Goal: Task Accomplishment & Management: Manage account settings

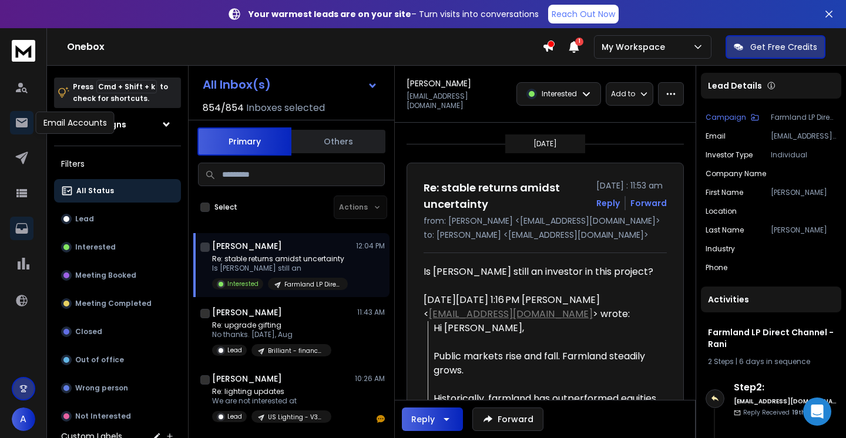
click at [26, 121] on icon at bounding box center [22, 122] width 12 height 9
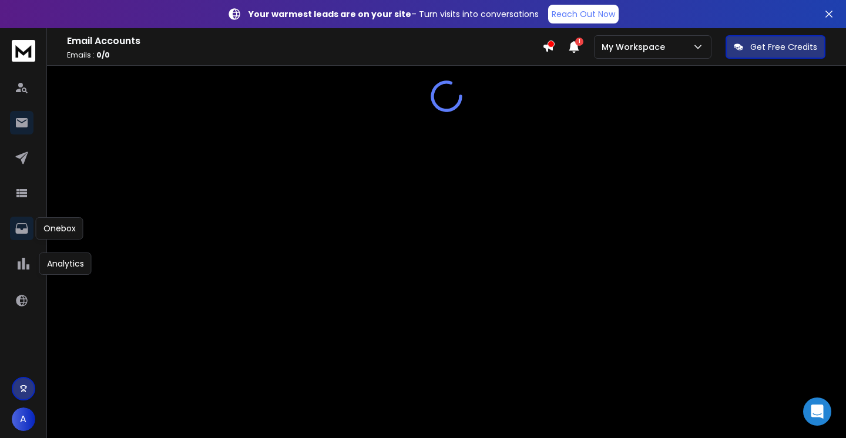
click at [25, 229] on icon at bounding box center [21, 228] width 12 height 11
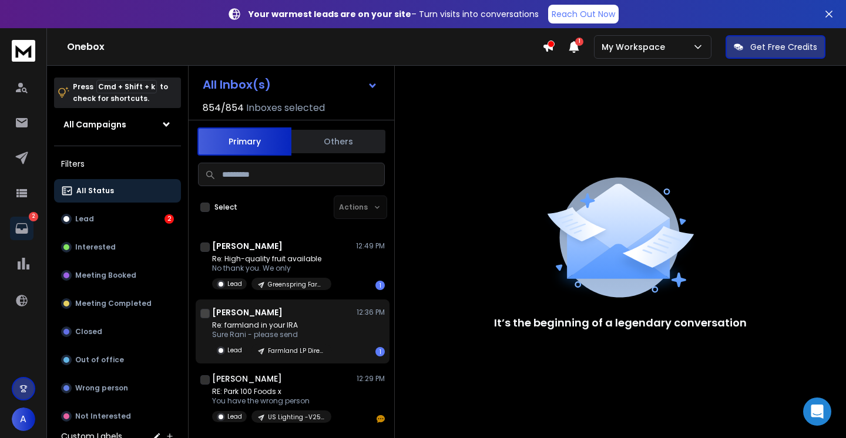
click at [286, 328] on p "Re: farmland in your IRA" at bounding box center [271, 325] width 119 height 9
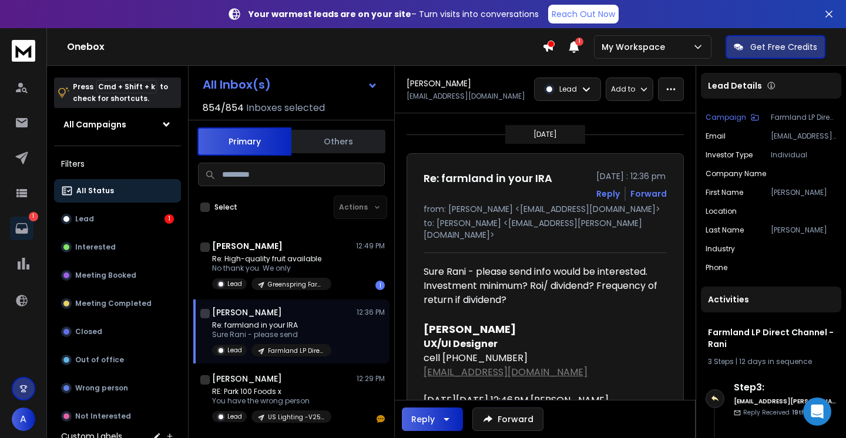
click at [585, 90] on icon at bounding box center [586, 89] width 9 height 9
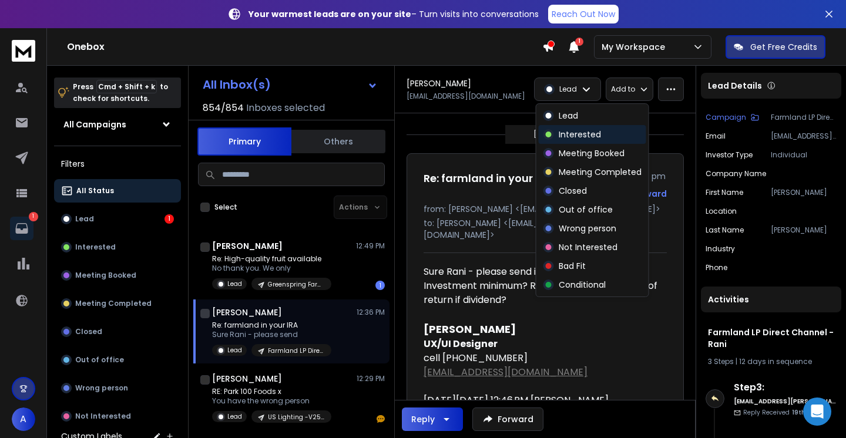
click at [566, 135] on p "Interested" at bounding box center [580, 135] width 42 height 12
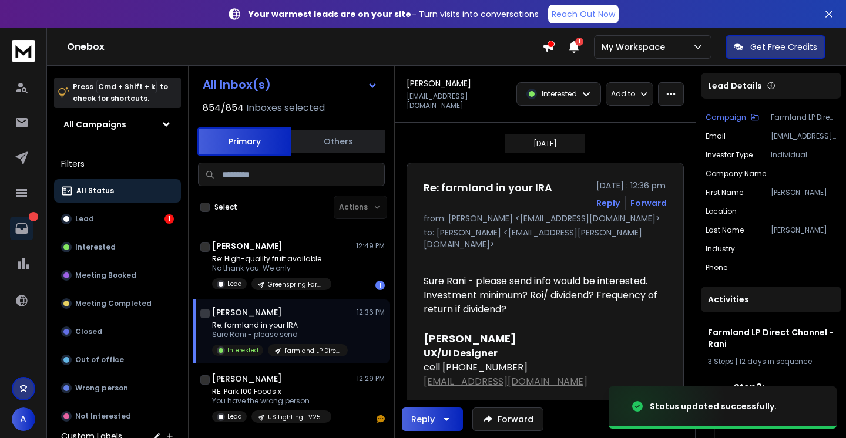
click at [643, 197] on div "Forward" at bounding box center [649, 203] width 36 height 12
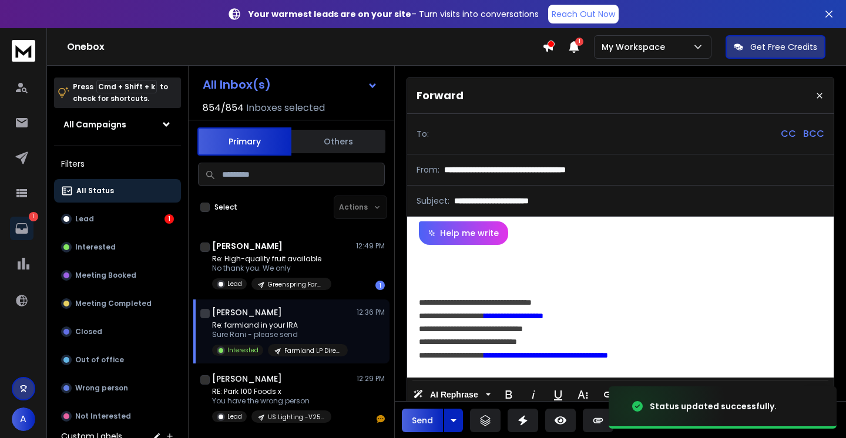
click at [470, 135] on input at bounding box center [475, 133] width 82 height 21
type input "**********"
click at [418, 423] on button "Send" at bounding box center [422, 421] width 41 height 24
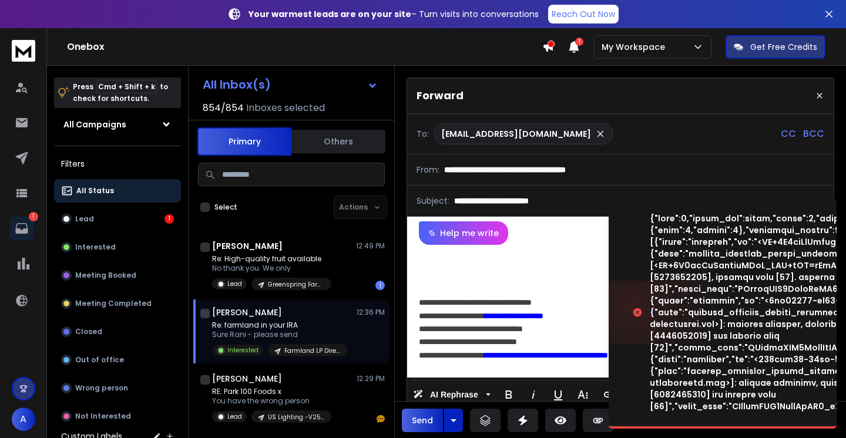
click at [330, 331] on p "Sure Rani - please send" at bounding box center [280, 334] width 136 height 9
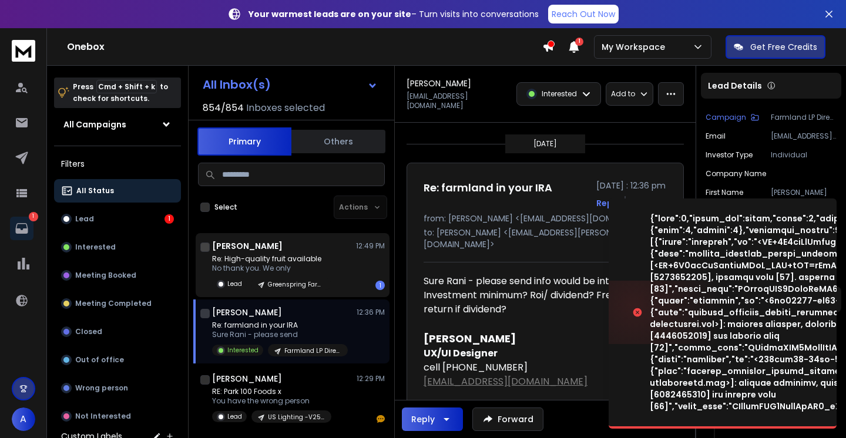
click at [315, 260] on p "Re: High-quality fruit available" at bounding box center [271, 258] width 119 height 9
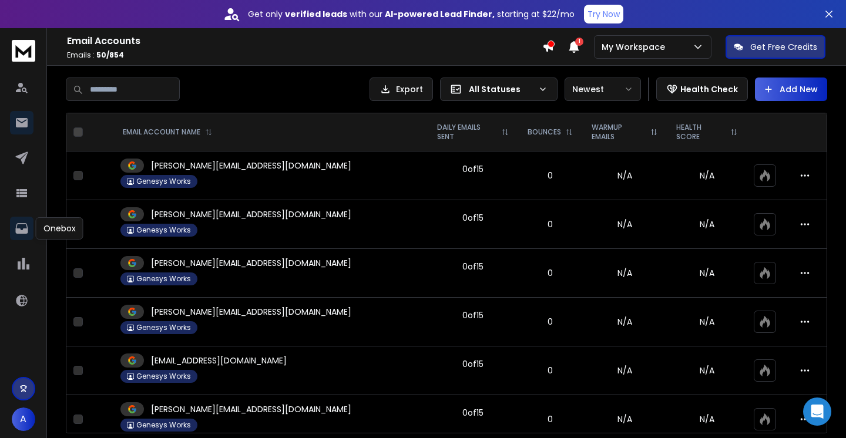
click at [21, 229] on icon at bounding box center [22, 229] width 14 height 14
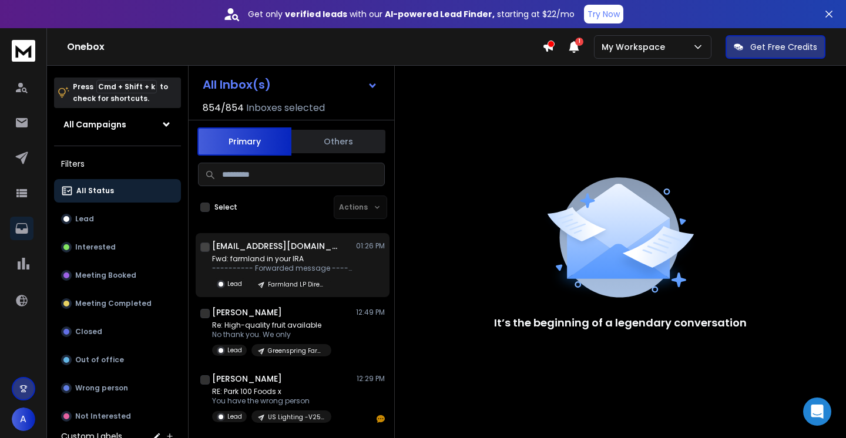
click at [257, 246] on h1 "[EMAIL_ADDRESS][DOMAIN_NAME]" at bounding box center [276, 246] width 129 height 12
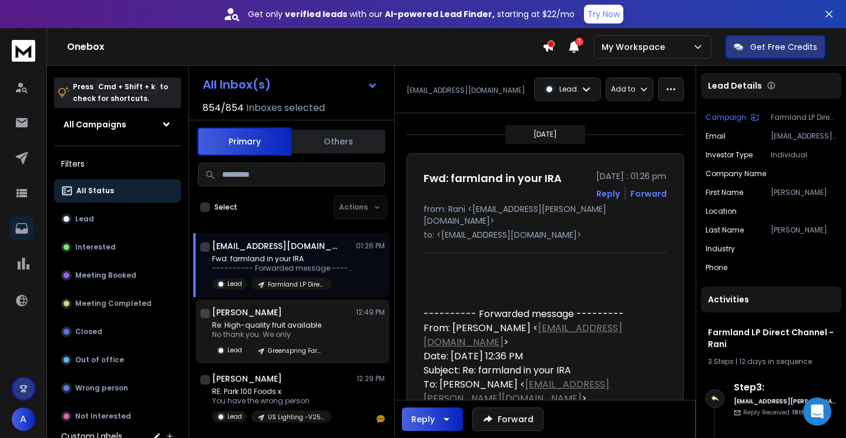
click at [279, 333] on p "No thank you. We only" at bounding box center [271, 334] width 119 height 9
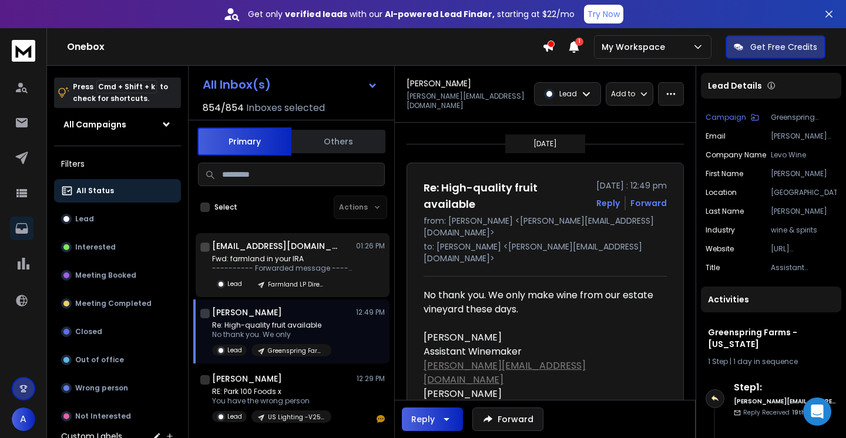
click at [267, 260] on p "Fwd: farmland in your IRA" at bounding box center [282, 258] width 141 height 9
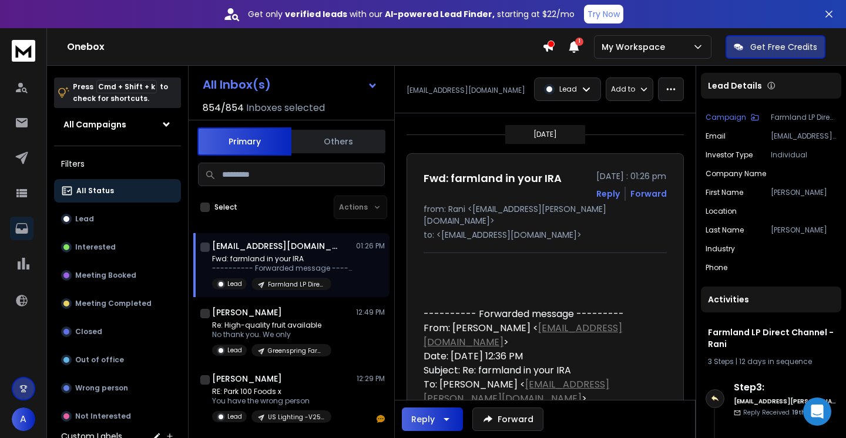
click at [585, 83] on div "Lead" at bounding box center [568, 89] width 66 height 22
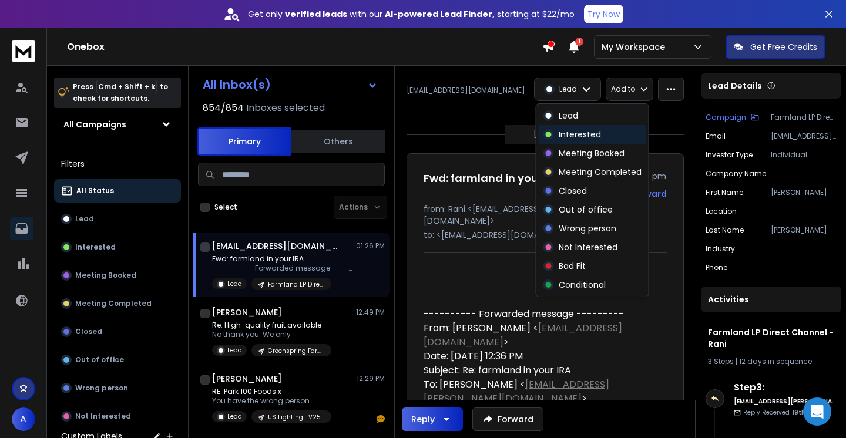
click at [565, 129] on p "Interested" at bounding box center [580, 135] width 42 height 12
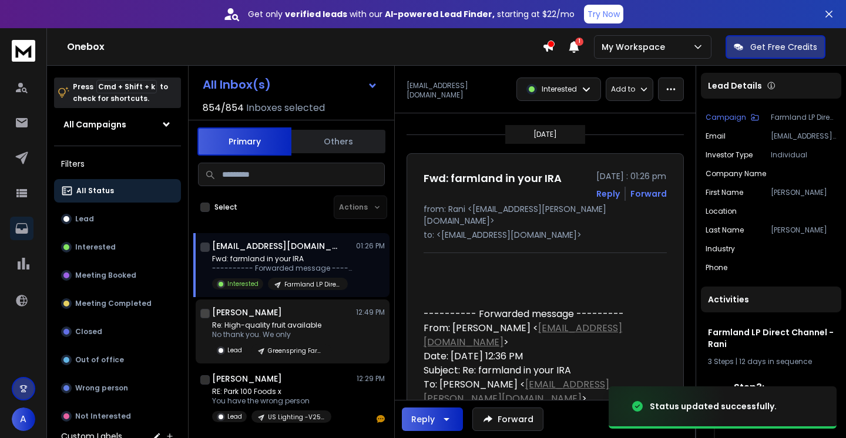
click at [257, 331] on p "No thank you. We only" at bounding box center [271, 334] width 119 height 9
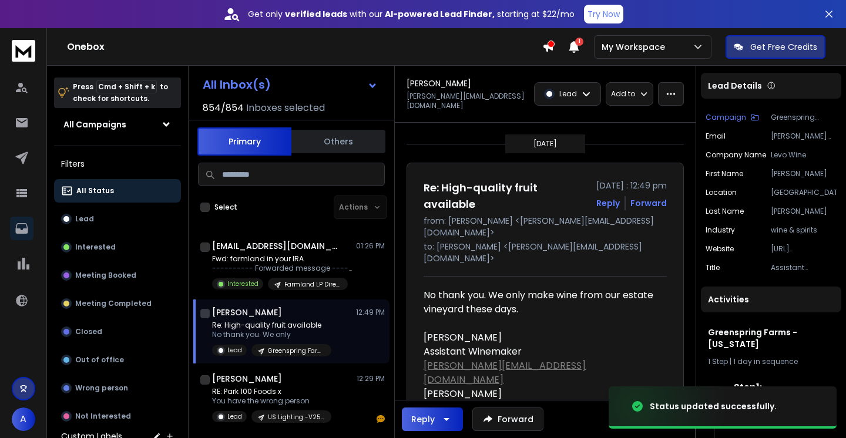
click at [656, 197] on div "Forward" at bounding box center [649, 203] width 36 height 12
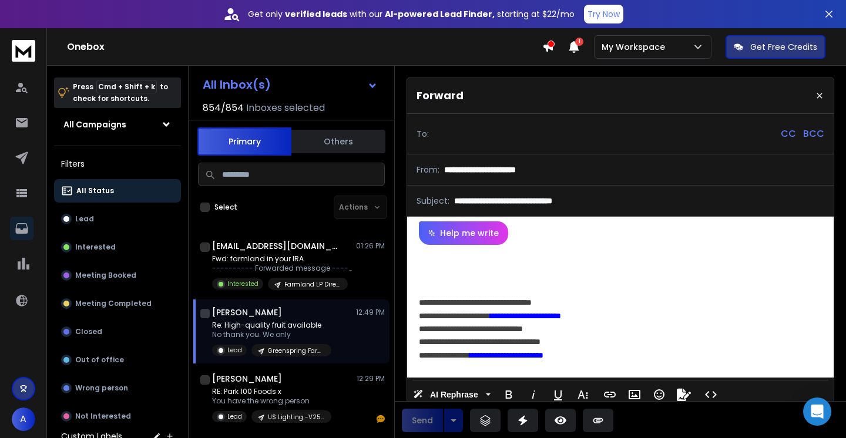
click at [474, 138] on input at bounding box center [475, 133] width 82 height 21
type input "**********"
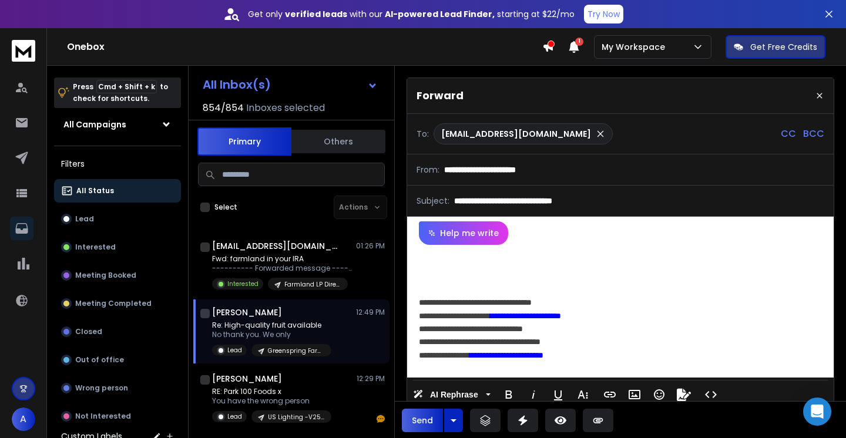
click at [429, 417] on button "Send" at bounding box center [422, 421] width 41 height 24
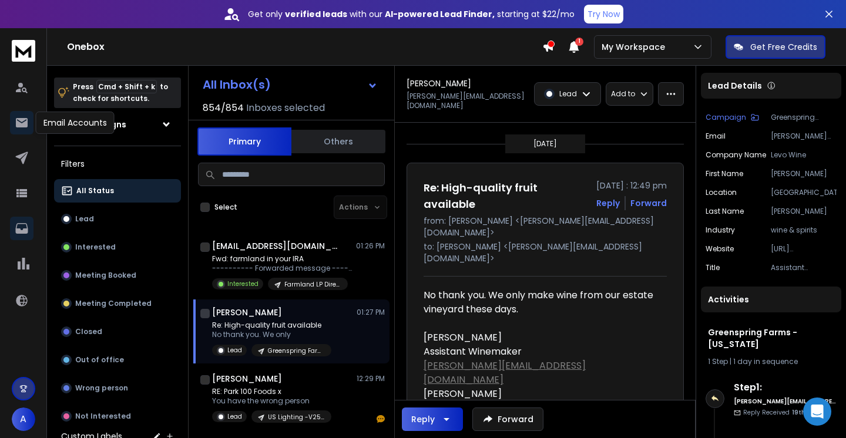
click at [25, 122] on icon at bounding box center [22, 122] width 12 height 9
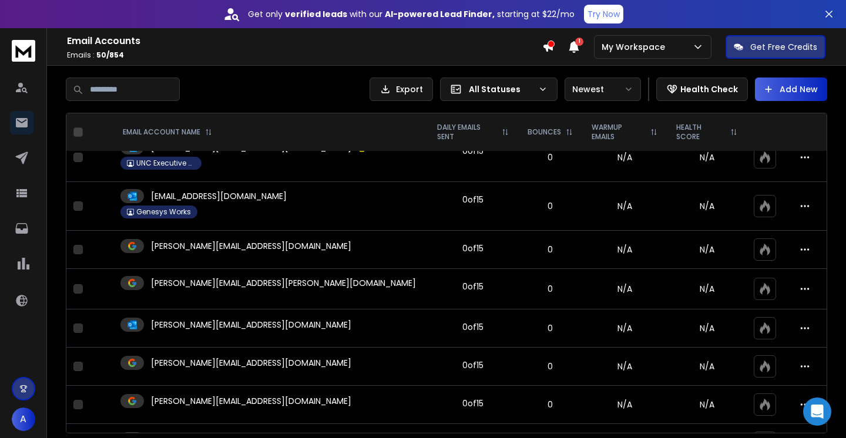
scroll to position [1152, 0]
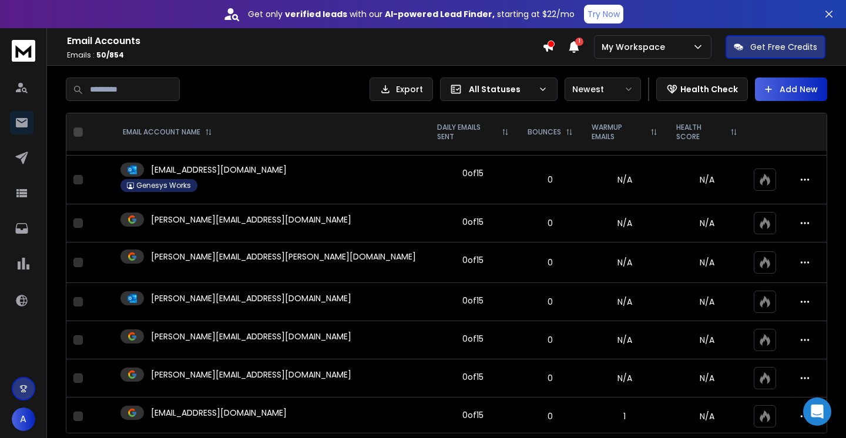
click at [79, 220] on button "button" at bounding box center [77, 223] width 9 height 9
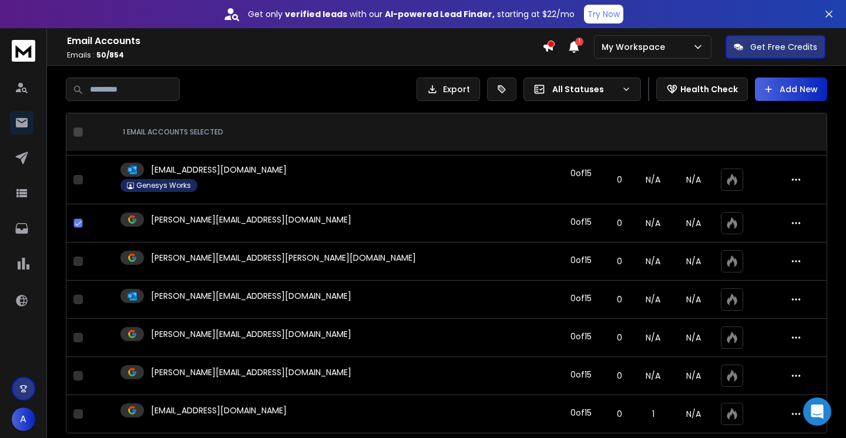
click at [78, 260] on button "button" at bounding box center [77, 261] width 9 height 9
click at [78, 336] on button "button" at bounding box center [77, 337] width 9 height 9
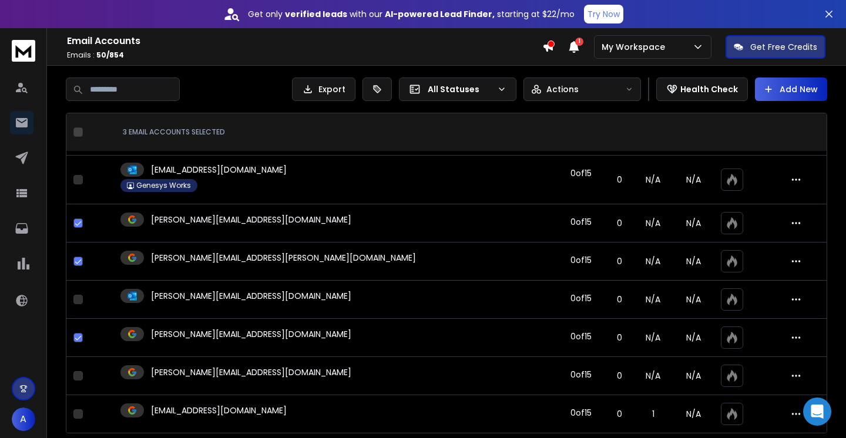
scroll to position [1179, 0]
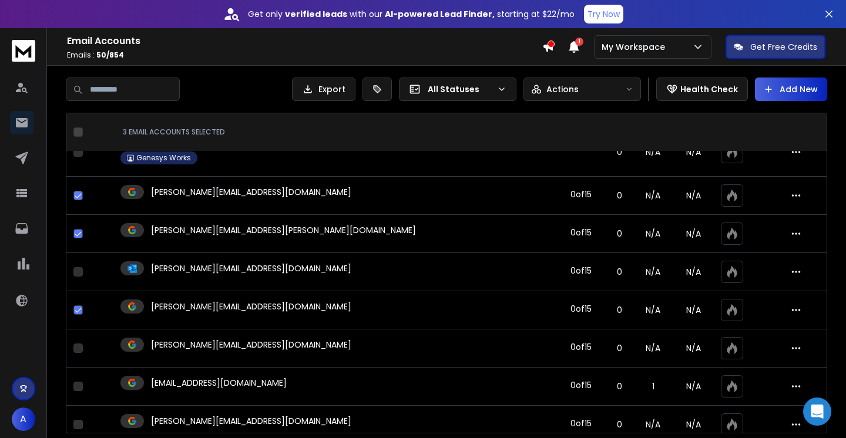
click at [78, 348] on button "button" at bounding box center [77, 348] width 9 height 9
click at [78, 388] on button "button" at bounding box center [77, 386] width 9 height 9
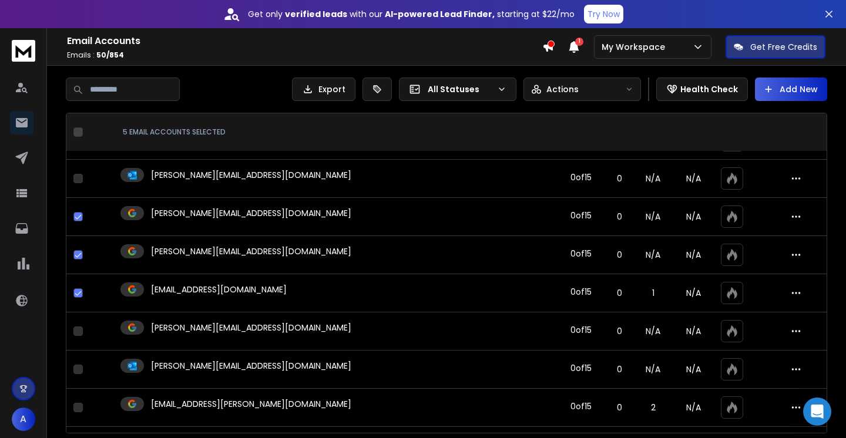
scroll to position [1290, 0]
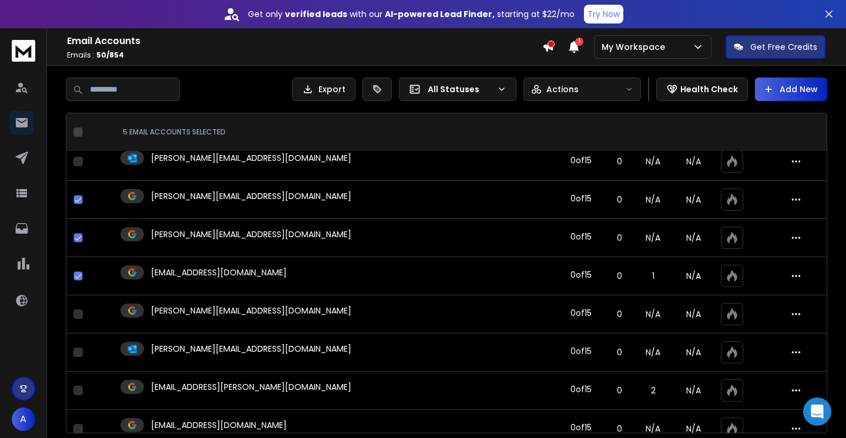
click at [78, 314] on button "button" at bounding box center [77, 314] width 9 height 9
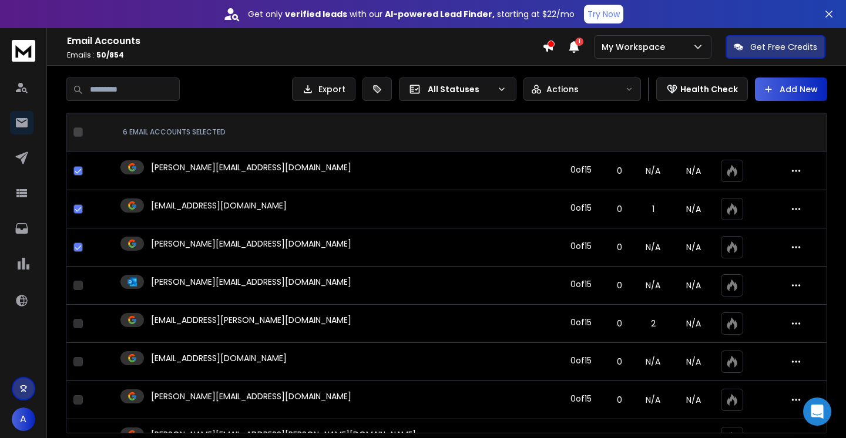
scroll to position [1365, 0]
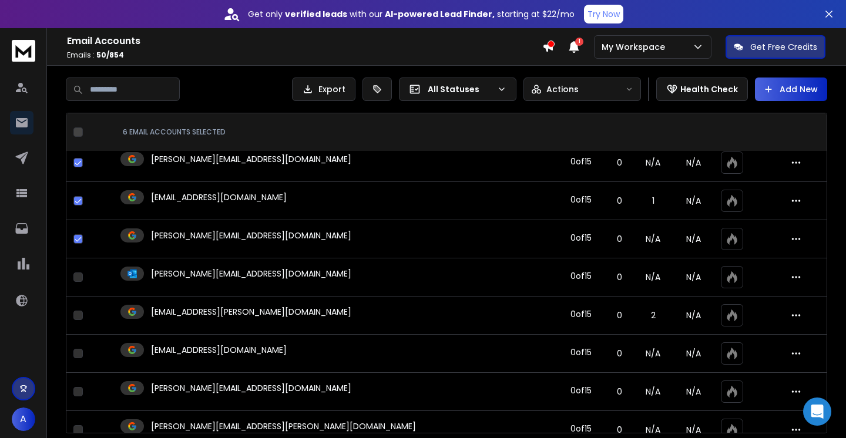
click at [77, 314] on button "button" at bounding box center [77, 315] width 9 height 9
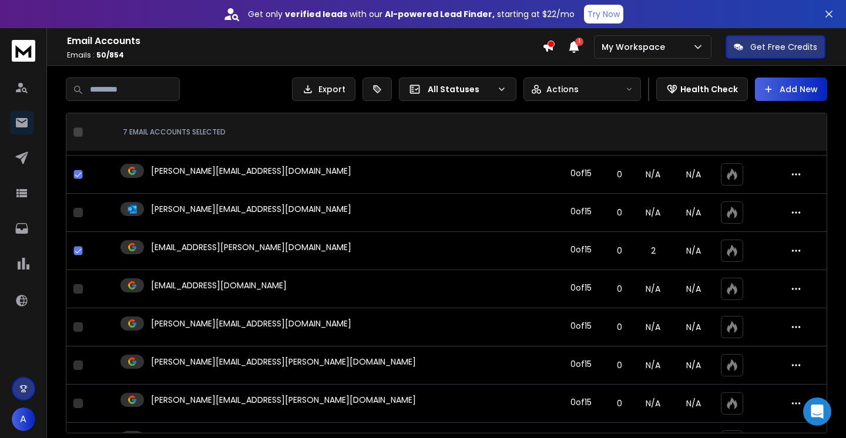
scroll to position [1430, 0]
click at [79, 326] on button "button" at bounding box center [77, 326] width 9 height 9
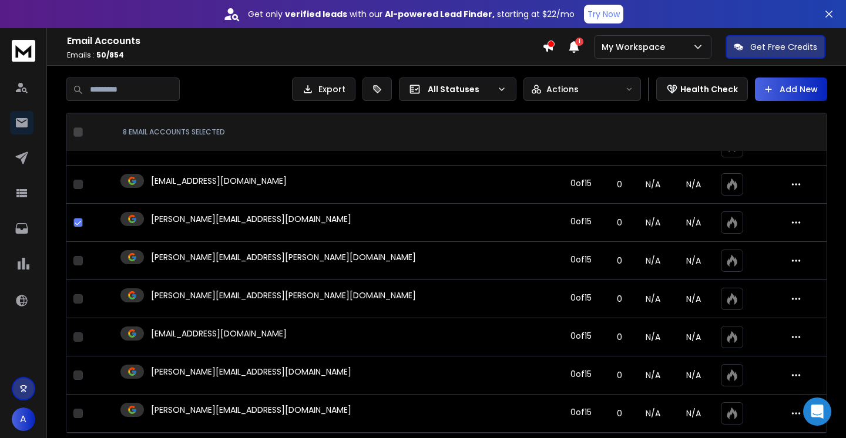
scroll to position [1541, 0]
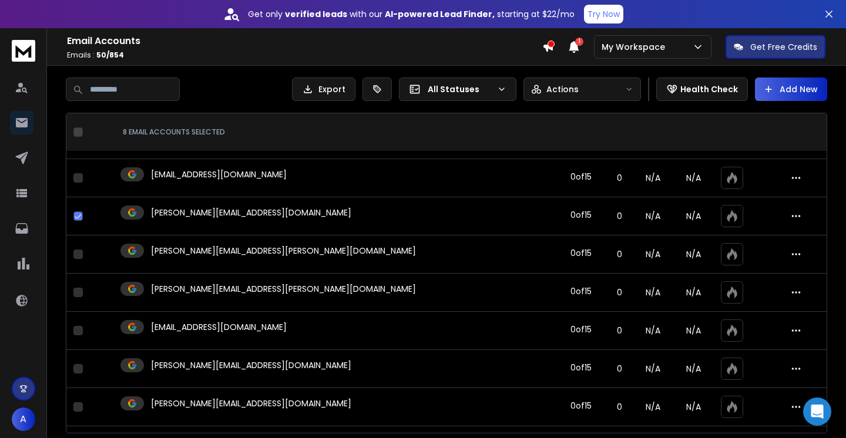
click at [78, 254] on button "button" at bounding box center [77, 254] width 9 height 9
click at [79, 291] on button "button" at bounding box center [77, 292] width 9 height 9
click at [79, 328] on button "button" at bounding box center [77, 330] width 9 height 9
click at [80, 179] on button "button" at bounding box center [77, 177] width 9 height 9
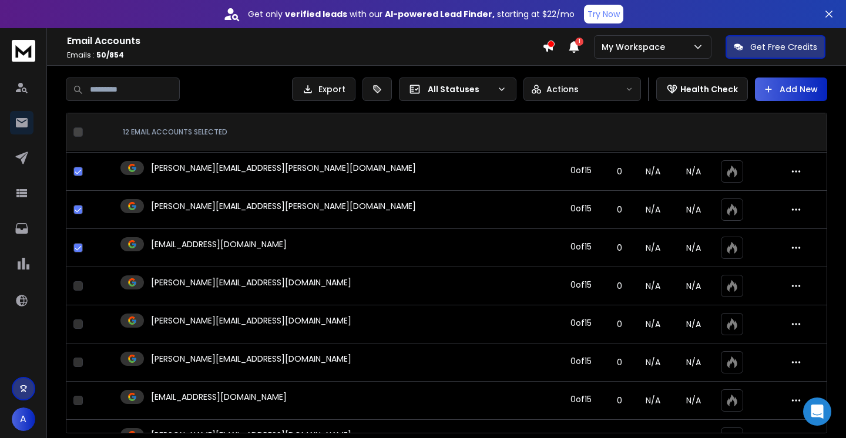
scroll to position [1636, 0]
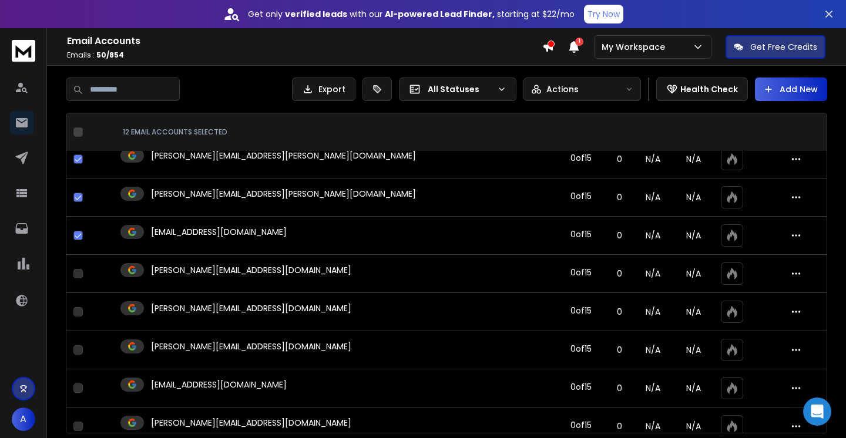
click at [77, 272] on button "button" at bounding box center [77, 273] width 9 height 9
click at [77, 311] on button "button" at bounding box center [77, 311] width 9 height 9
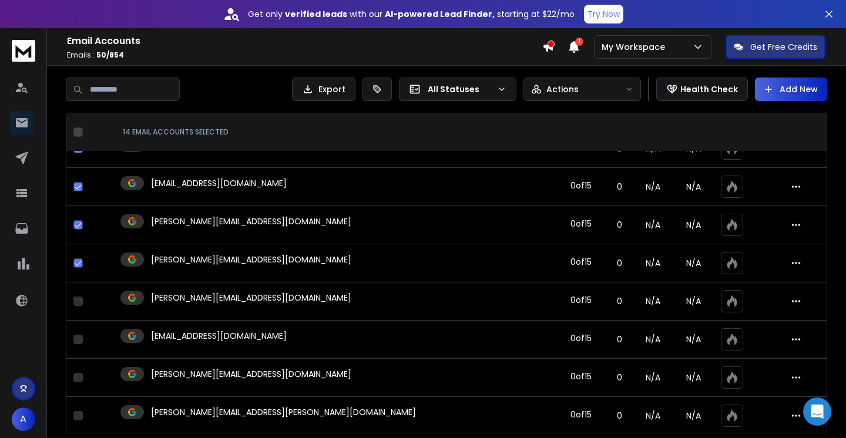
scroll to position [1688, 0]
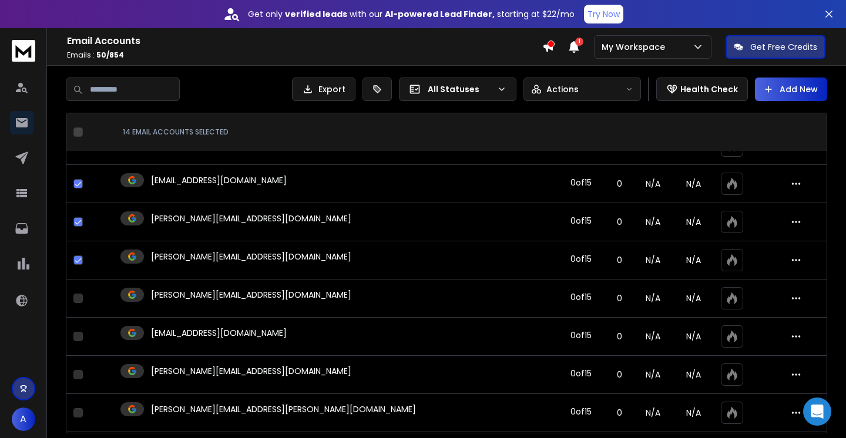
click at [81, 296] on button "button" at bounding box center [77, 298] width 9 height 9
click at [80, 335] on button "button" at bounding box center [77, 336] width 9 height 9
click at [78, 376] on button "button" at bounding box center [77, 374] width 9 height 9
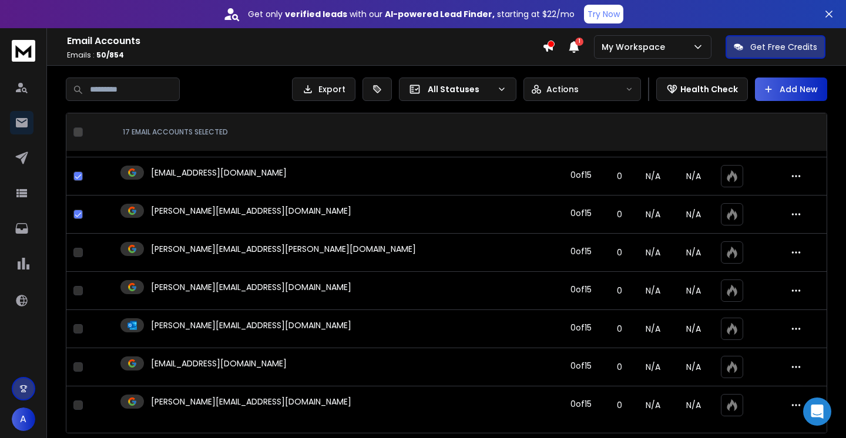
scroll to position [1864, 0]
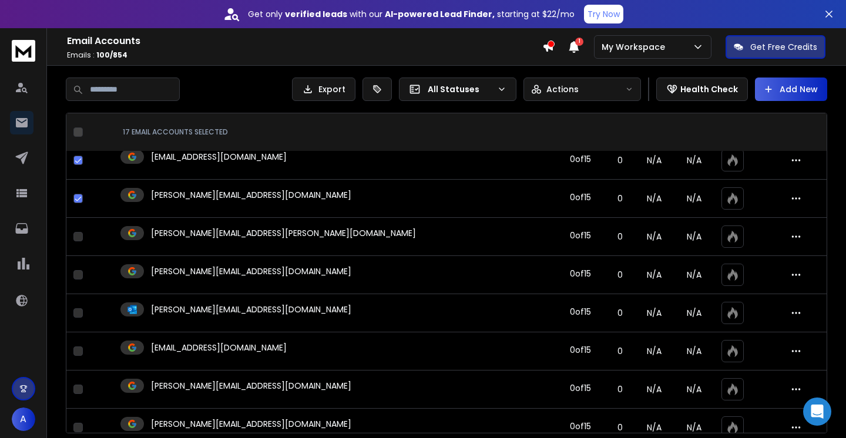
click at [76, 237] on button "button" at bounding box center [77, 236] width 9 height 9
click at [78, 276] on button "button" at bounding box center [77, 274] width 9 height 9
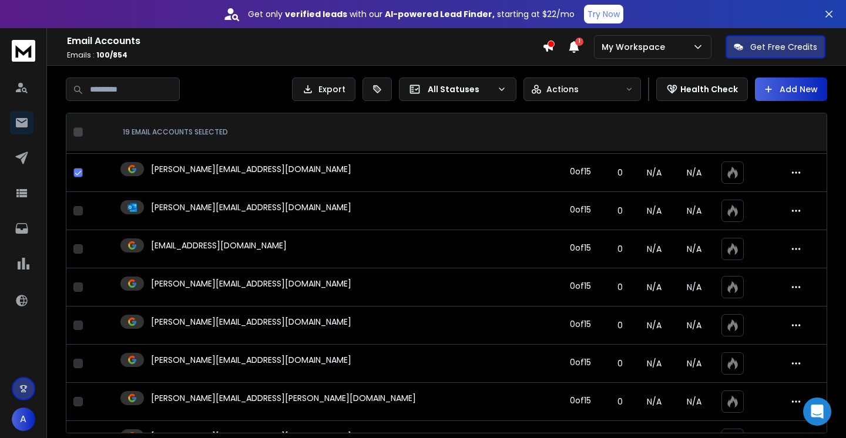
scroll to position [1973, 0]
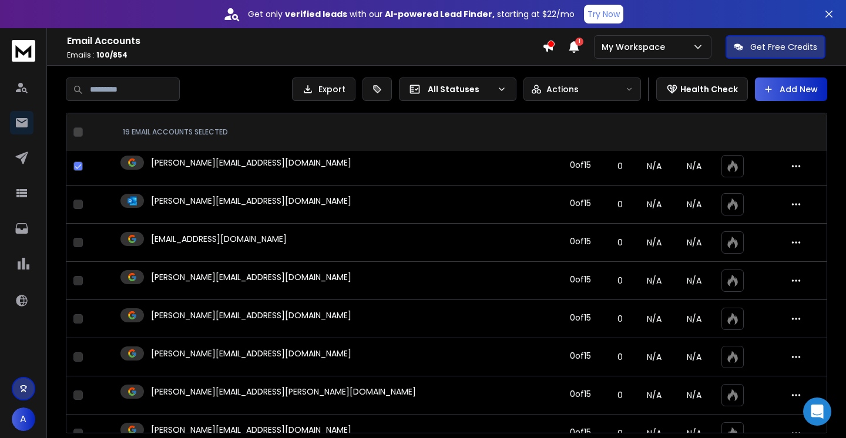
click at [74, 243] on button "button" at bounding box center [77, 242] width 9 height 9
click at [79, 284] on button "button" at bounding box center [77, 280] width 9 height 9
click at [78, 319] on button "button" at bounding box center [77, 318] width 9 height 9
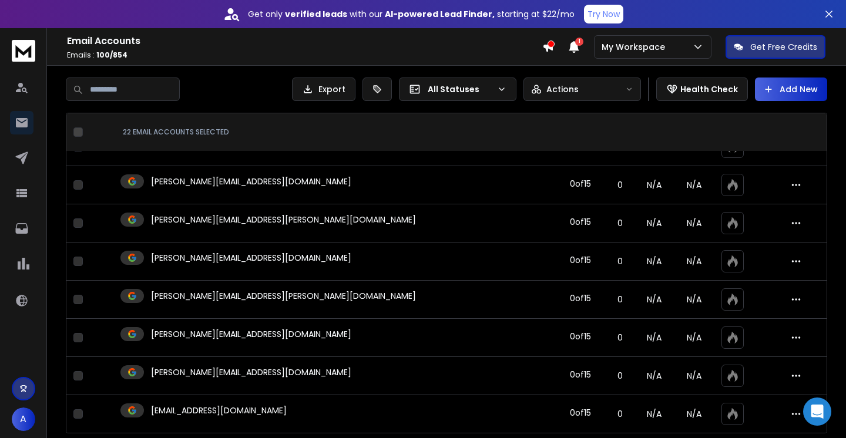
scroll to position [2150, 0]
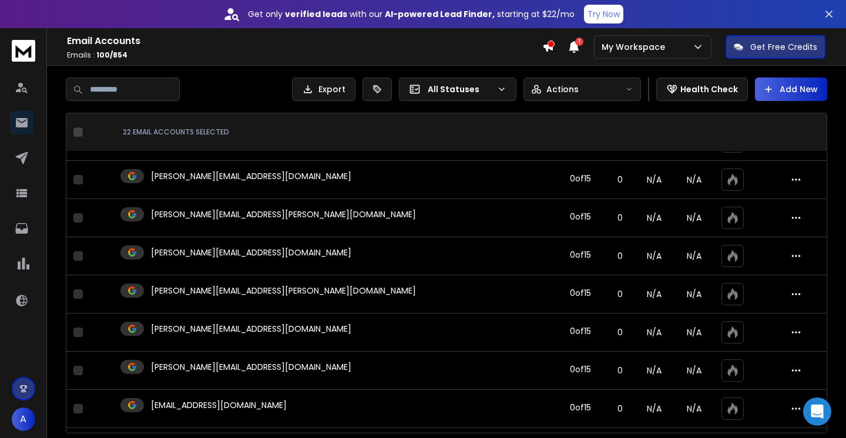
click at [76, 182] on button "button" at bounding box center [77, 179] width 9 height 9
click at [79, 219] on button "button" at bounding box center [77, 217] width 9 height 9
click at [79, 254] on button "button" at bounding box center [77, 256] width 9 height 9
click at [78, 297] on button "button" at bounding box center [77, 294] width 9 height 9
click at [77, 335] on button "button" at bounding box center [77, 332] width 9 height 9
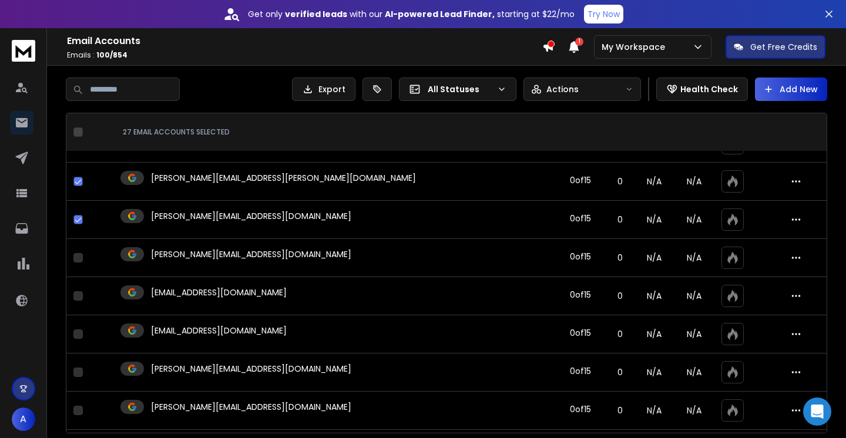
scroll to position [2269, 0]
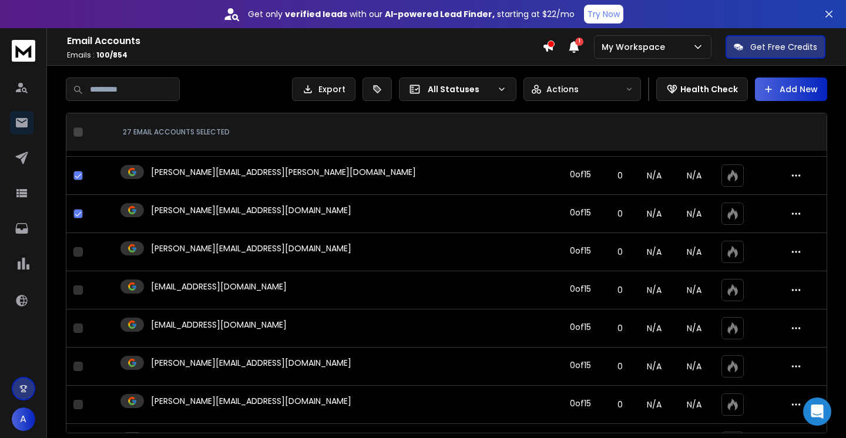
click at [78, 253] on button "button" at bounding box center [77, 251] width 9 height 9
click at [78, 291] on button "button" at bounding box center [77, 290] width 9 height 9
click at [77, 328] on button "button" at bounding box center [77, 328] width 9 height 9
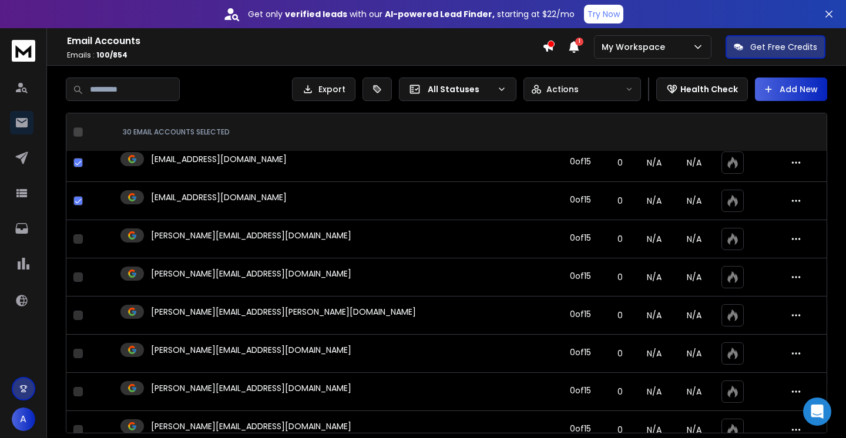
scroll to position [2415, 0]
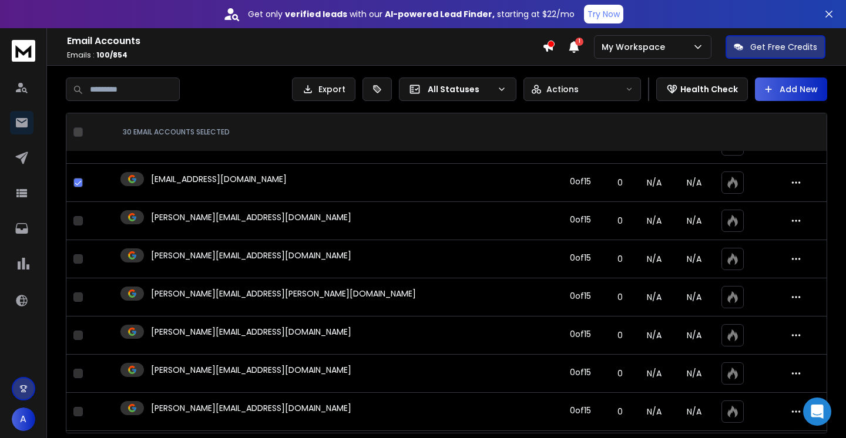
click at [78, 222] on button "button" at bounding box center [77, 220] width 9 height 9
click at [78, 259] on button "button" at bounding box center [77, 258] width 9 height 9
click at [77, 297] on button "button" at bounding box center [77, 297] width 9 height 9
click at [77, 337] on button "button" at bounding box center [77, 335] width 9 height 9
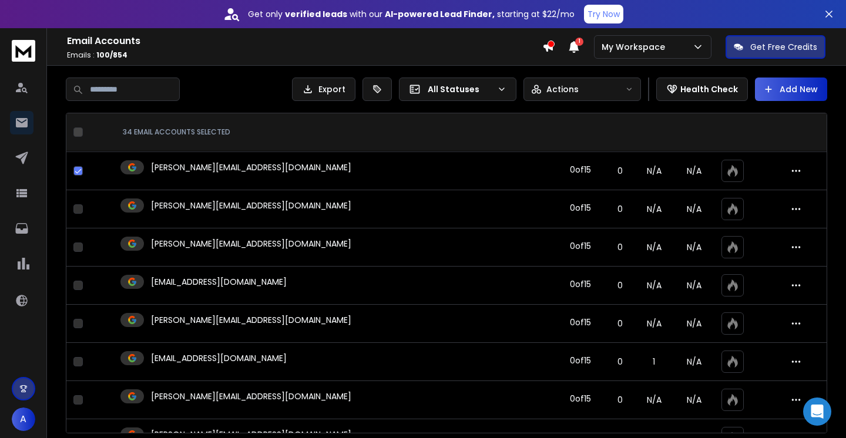
scroll to position [2595, 0]
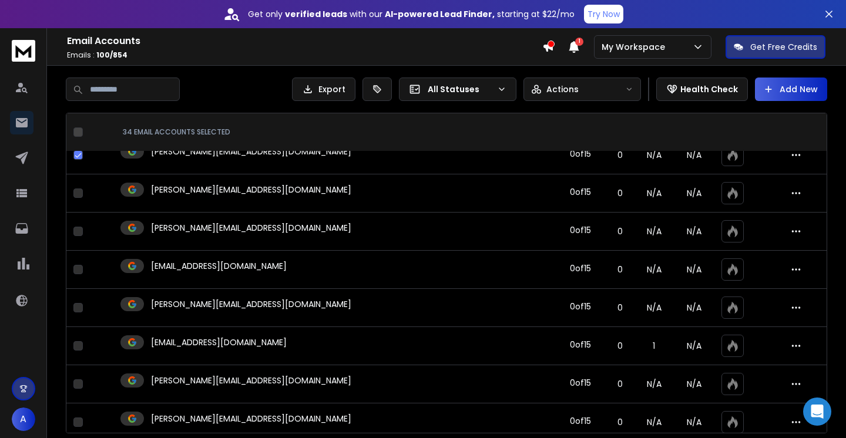
click at [77, 193] on button "button" at bounding box center [77, 193] width 9 height 9
click at [77, 232] on button "button" at bounding box center [77, 231] width 9 height 9
click at [76, 267] on button "button" at bounding box center [77, 269] width 9 height 9
click at [82, 302] on td at bounding box center [89, 308] width 47 height 38
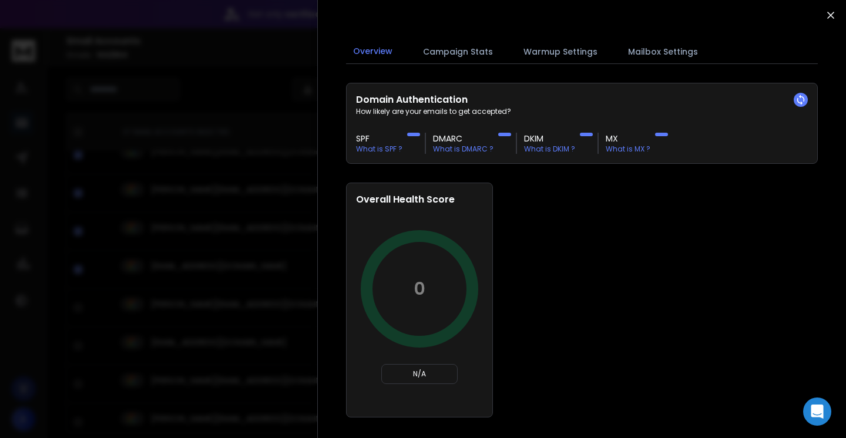
click at [828, 18] on icon "button" at bounding box center [831, 15] width 6 height 6
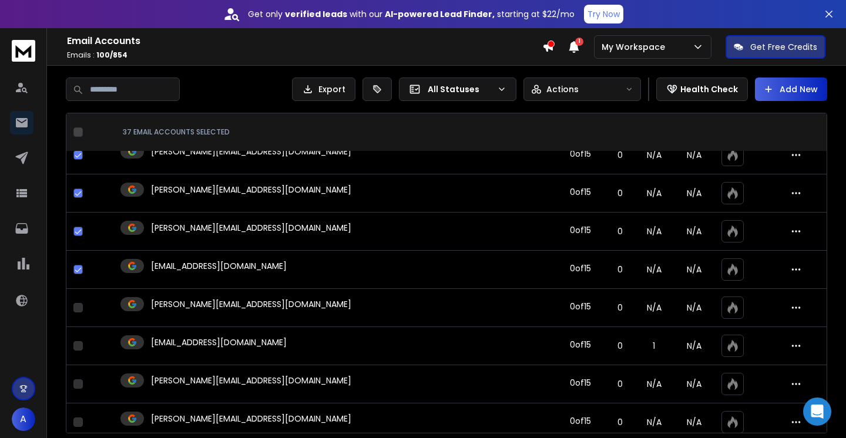
click at [79, 306] on button "button" at bounding box center [77, 307] width 9 height 9
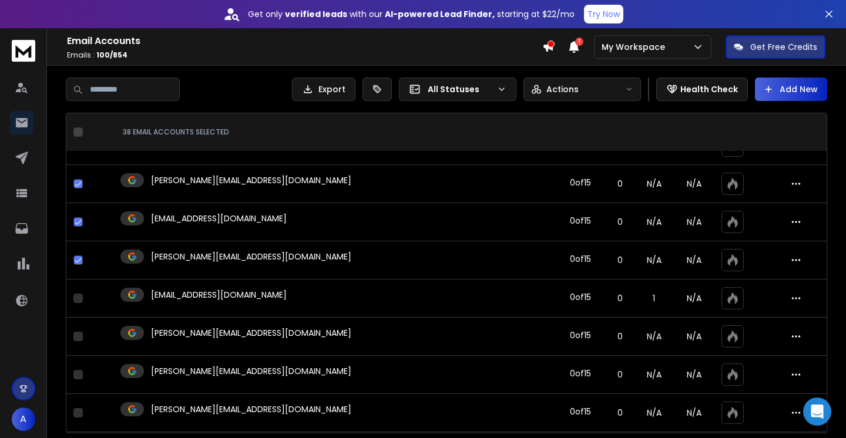
scroll to position [2663, 0]
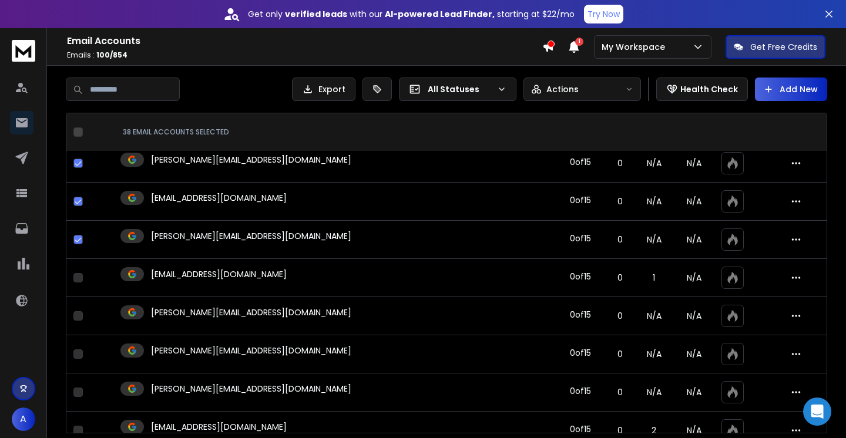
click at [76, 276] on button "button" at bounding box center [77, 277] width 9 height 9
click at [79, 316] on button "button" at bounding box center [77, 315] width 9 height 9
click at [79, 355] on button "button" at bounding box center [77, 354] width 9 height 9
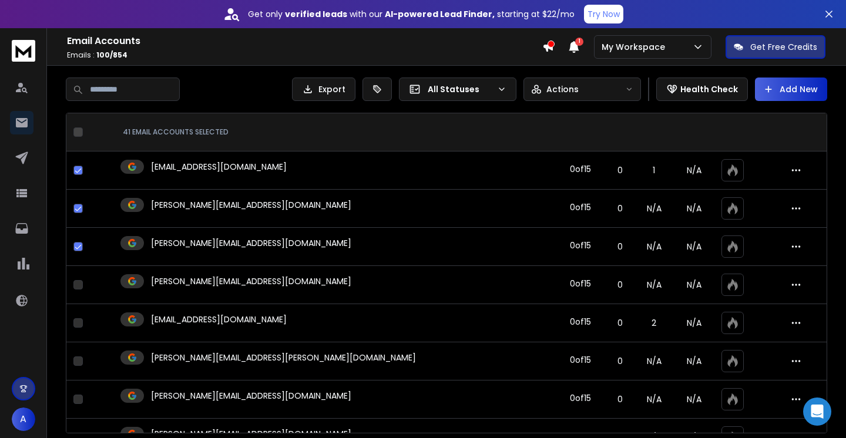
scroll to position [2817, 0]
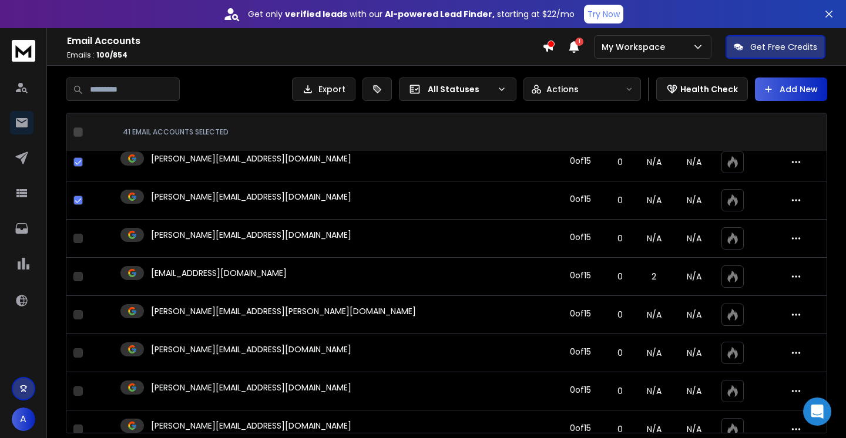
click at [78, 239] on button "button" at bounding box center [77, 238] width 9 height 9
click at [78, 274] on button "button" at bounding box center [77, 276] width 9 height 9
click at [77, 315] on button "button" at bounding box center [77, 314] width 9 height 9
click at [80, 354] on button "button" at bounding box center [77, 352] width 9 height 9
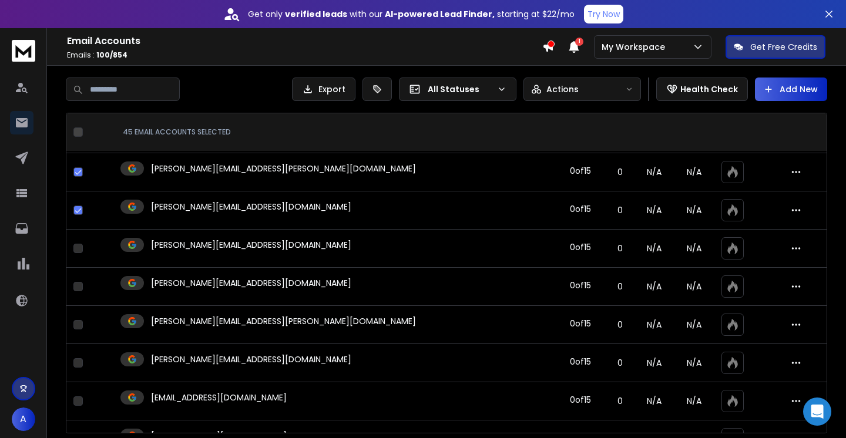
scroll to position [2962, 0]
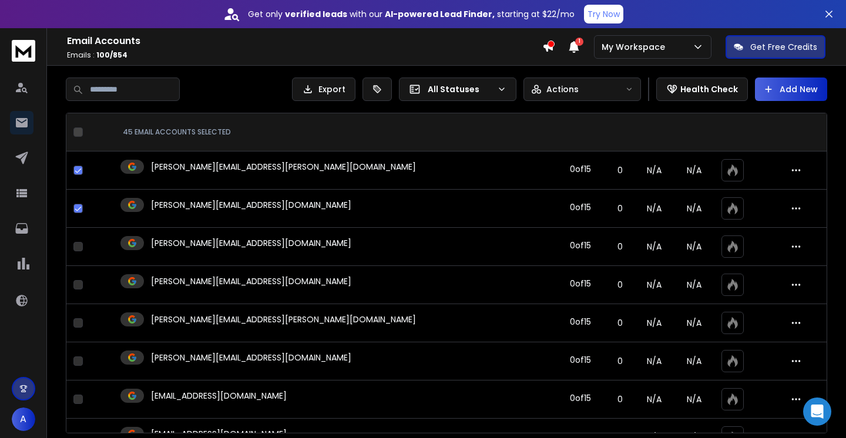
click at [79, 249] on button "button" at bounding box center [77, 246] width 9 height 9
click at [81, 286] on button "button" at bounding box center [77, 284] width 9 height 9
click at [78, 321] on button "button" at bounding box center [77, 323] width 9 height 9
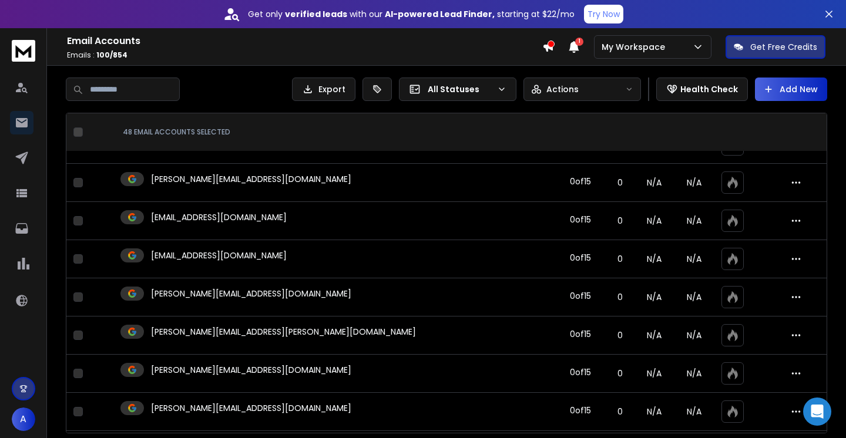
scroll to position [3144, 0]
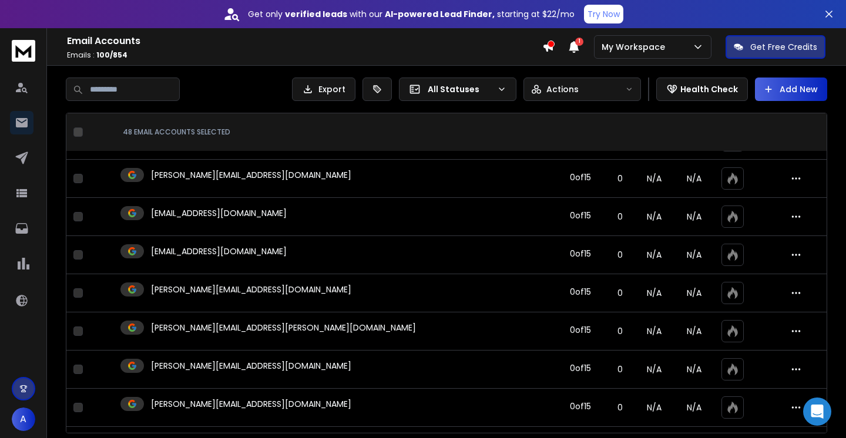
click at [79, 179] on button "button" at bounding box center [77, 178] width 9 height 9
click at [79, 217] on button "button" at bounding box center [77, 216] width 9 height 9
click at [78, 256] on button "button" at bounding box center [77, 254] width 9 height 9
click at [79, 291] on button "button" at bounding box center [77, 293] width 9 height 9
click at [78, 332] on button "button" at bounding box center [77, 331] width 9 height 9
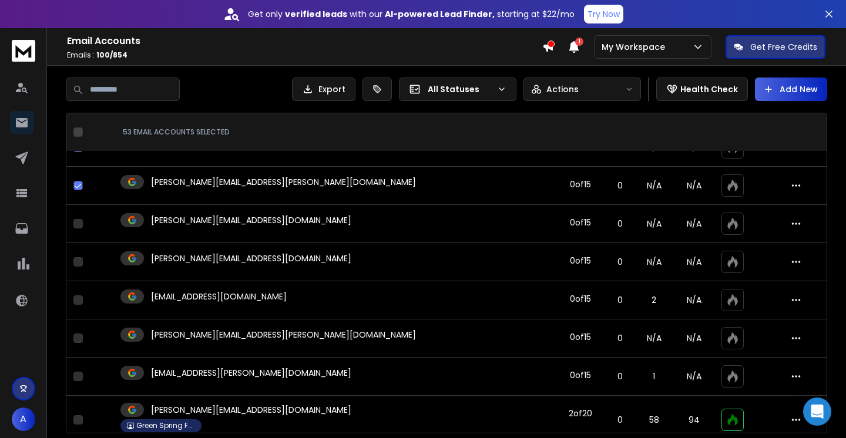
scroll to position [3290, 0]
click at [80, 226] on button "button" at bounding box center [77, 224] width 9 height 9
click at [79, 262] on button "button" at bounding box center [77, 262] width 9 height 9
click at [78, 301] on button "button" at bounding box center [77, 300] width 9 height 9
click at [76, 340] on button "button" at bounding box center [77, 338] width 9 height 9
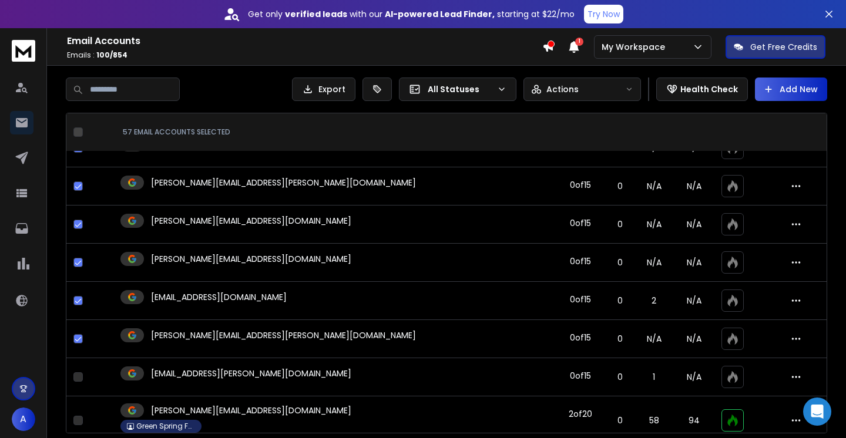
click at [75, 377] on button "button" at bounding box center [77, 377] width 9 height 9
click at [566, 93] on p "Actions" at bounding box center [563, 89] width 32 height 12
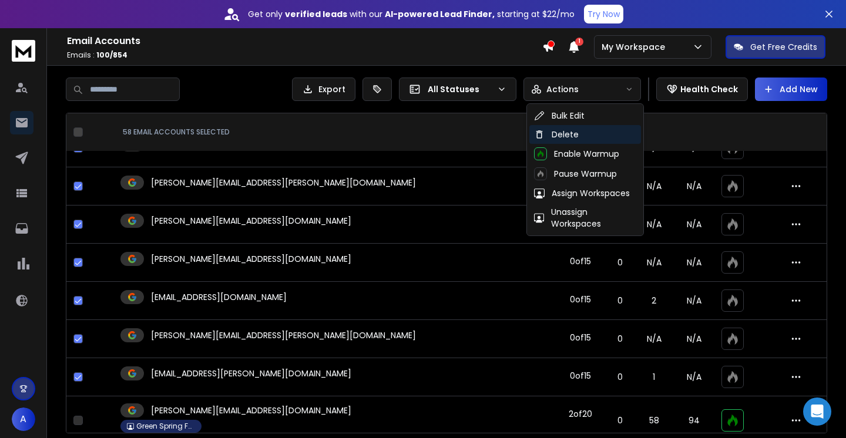
click at [561, 138] on div "Delete" at bounding box center [556, 135] width 45 height 12
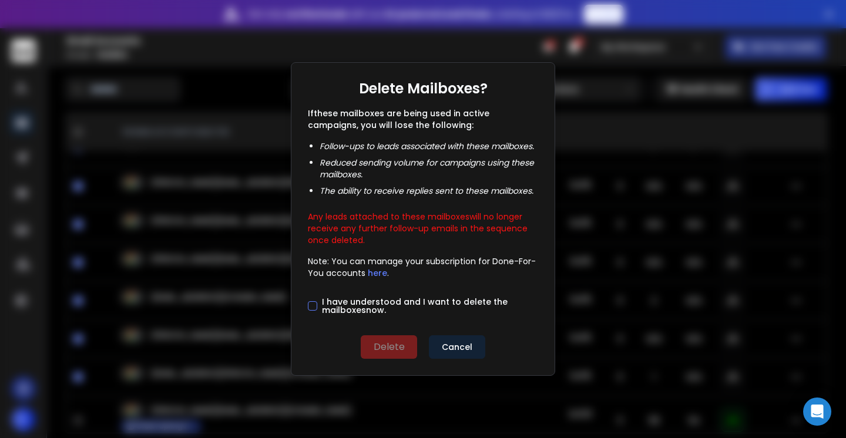
click at [314, 304] on button "I have understood and I want to delete the mailbox es now." at bounding box center [312, 305] width 9 height 9
click at [382, 353] on button "Delete" at bounding box center [389, 348] width 56 height 24
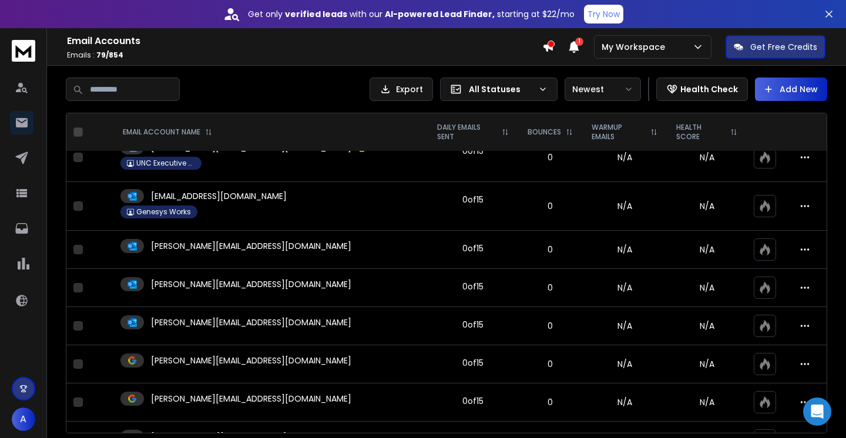
scroll to position [1129, 0]
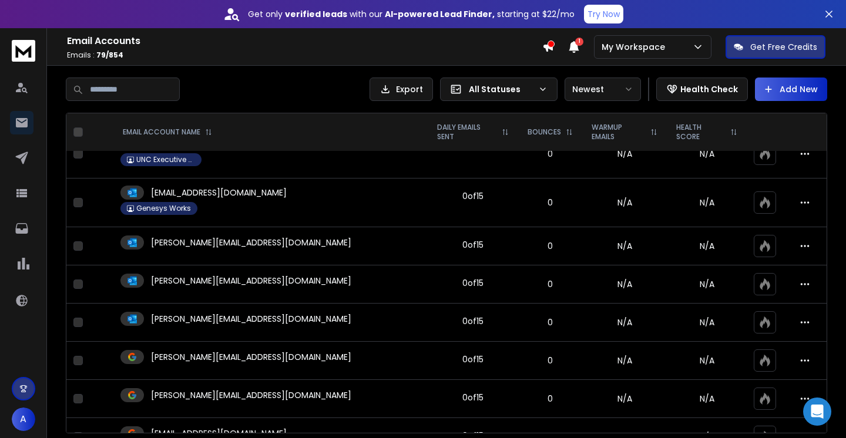
click at [76, 240] on td at bounding box center [89, 246] width 47 height 38
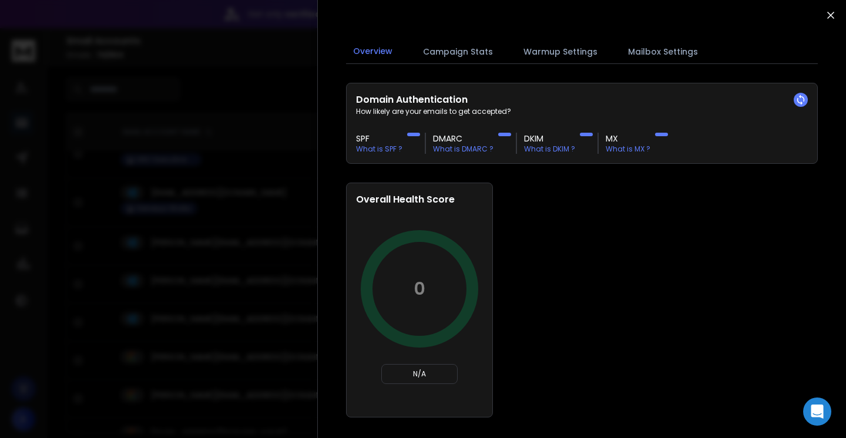
click at [825, 18] on icon "button" at bounding box center [831, 15] width 12 height 12
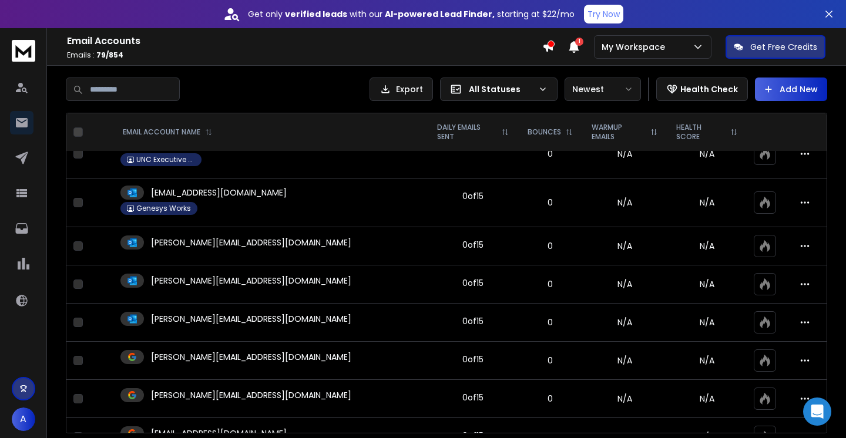
click at [78, 250] on button "button" at bounding box center [77, 246] width 9 height 9
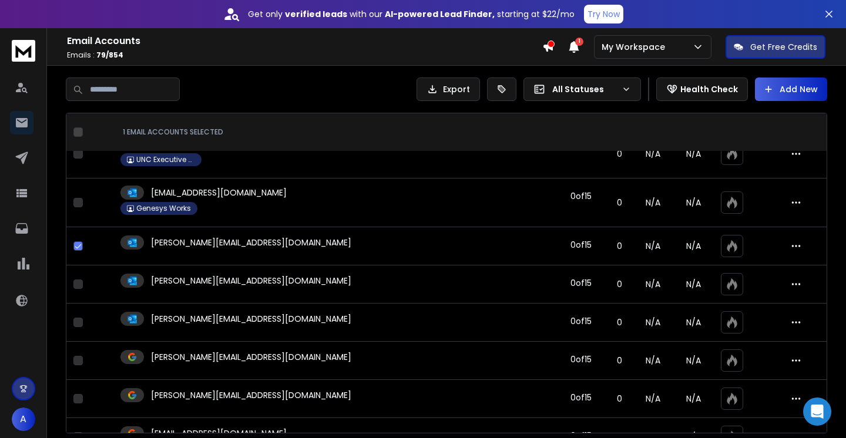
click at [78, 285] on button "button" at bounding box center [77, 284] width 9 height 9
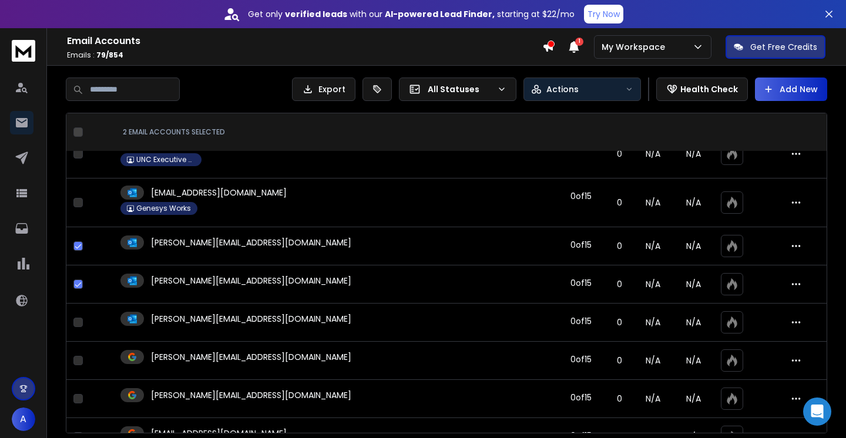
click at [581, 96] on button "Actions" at bounding box center [583, 90] width 118 height 24
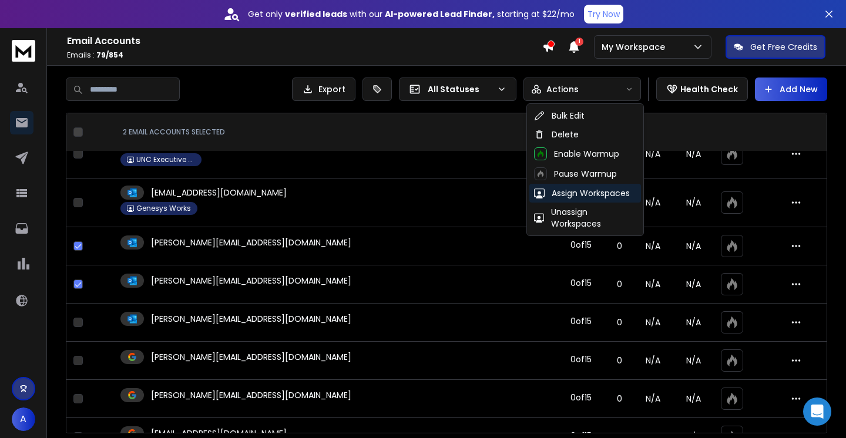
click at [571, 192] on div "Assign Workspaces" at bounding box center [582, 193] width 96 height 12
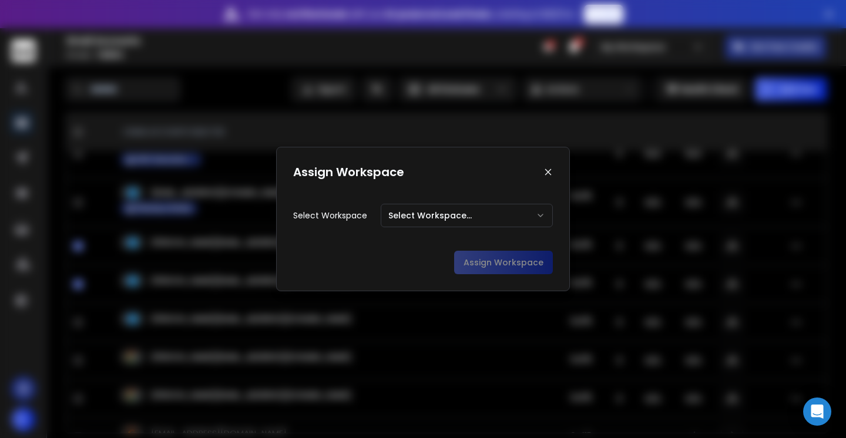
click at [425, 211] on button "Select Workspace..." at bounding box center [467, 216] width 172 height 24
click at [519, 264] on button "Assign Workspace" at bounding box center [503, 263] width 99 height 24
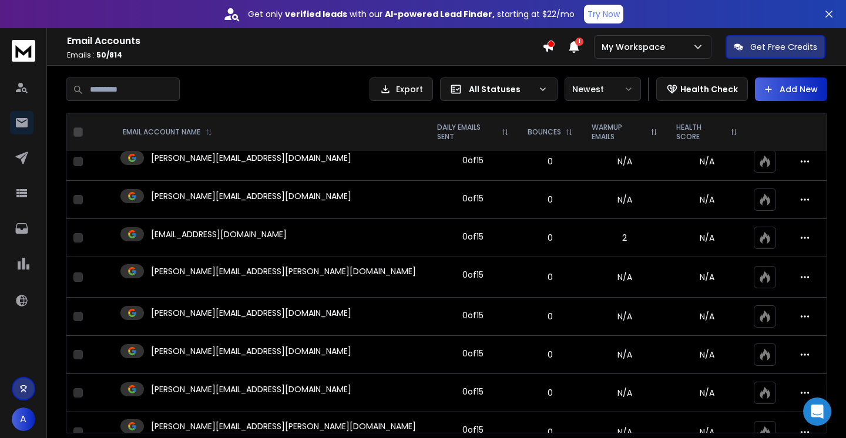
scroll to position [1339, 0]
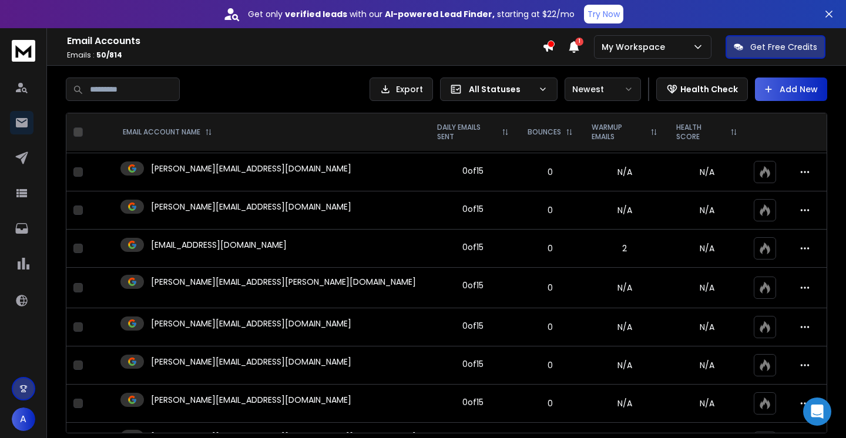
click at [79, 171] on button "button" at bounding box center [77, 171] width 9 height 9
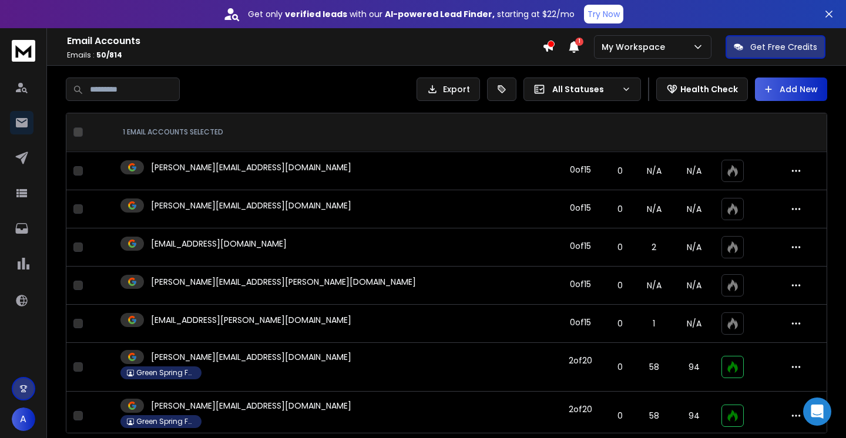
scroll to position [1837, 0]
type button "on"
click at [78, 323] on button "button" at bounding box center [77, 323] width 9 height 9
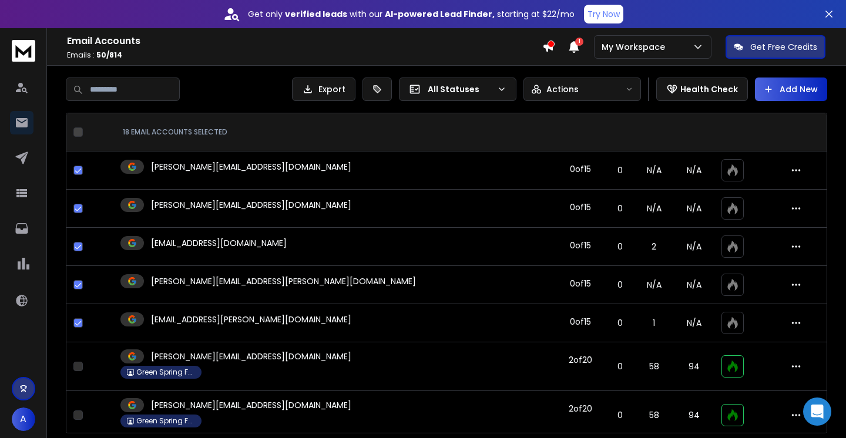
type button "on"
click at [599, 84] on div "Actions" at bounding box center [575, 89] width 89 height 12
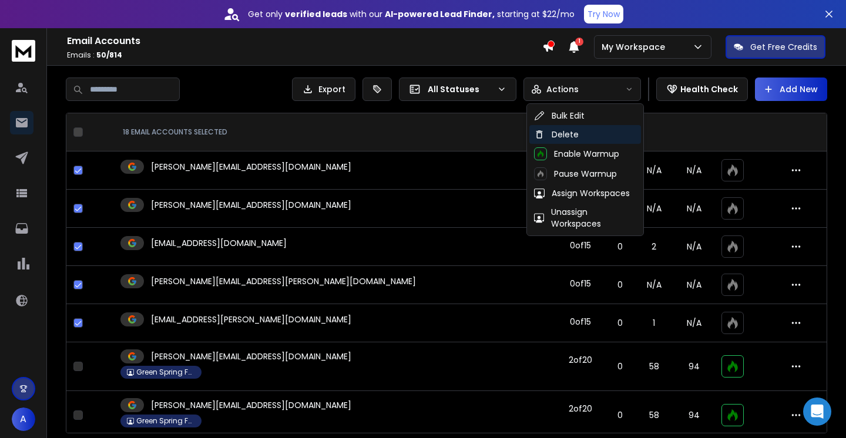
click at [561, 132] on div "Delete" at bounding box center [556, 135] width 45 height 12
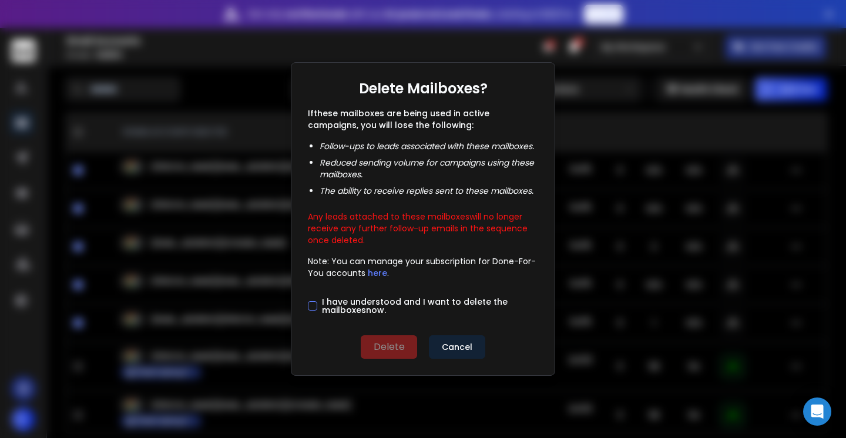
click at [316, 308] on button "I have understood and I want to delete the mailbox es now." at bounding box center [312, 305] width 9 height 9
click at [378, 348] on button "Delete" at bounding box center [389, 348] width 56 height 24
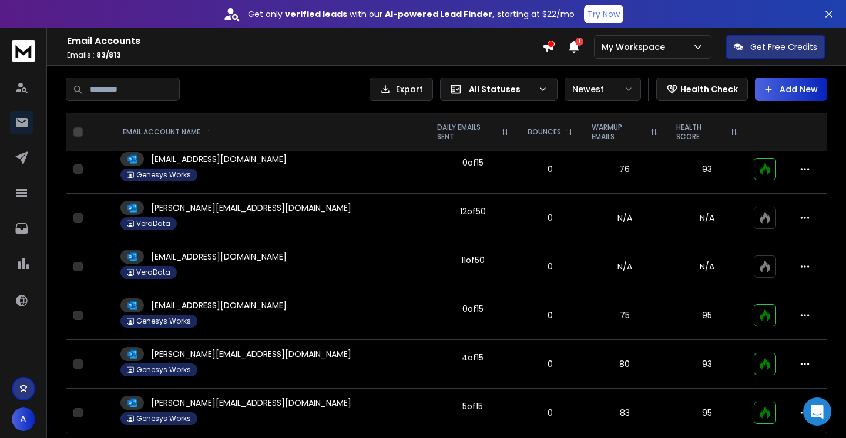
scroll to position [3423, 0]
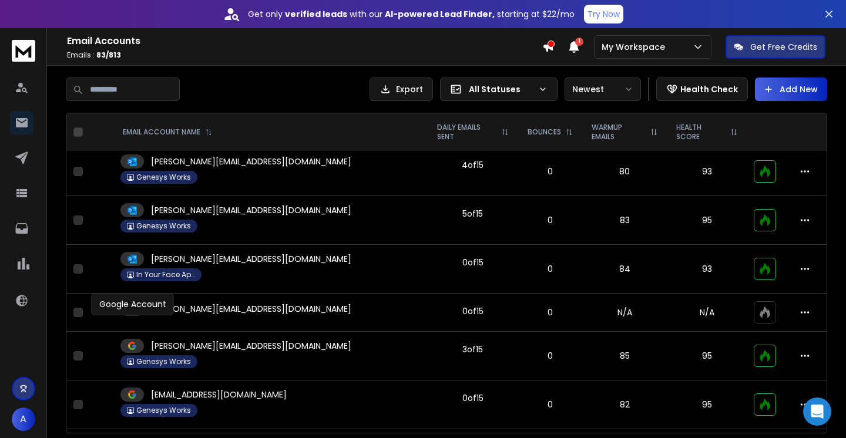
click at [79, 308] on button "button" at bounding box center [77, 312] width 9 height 9
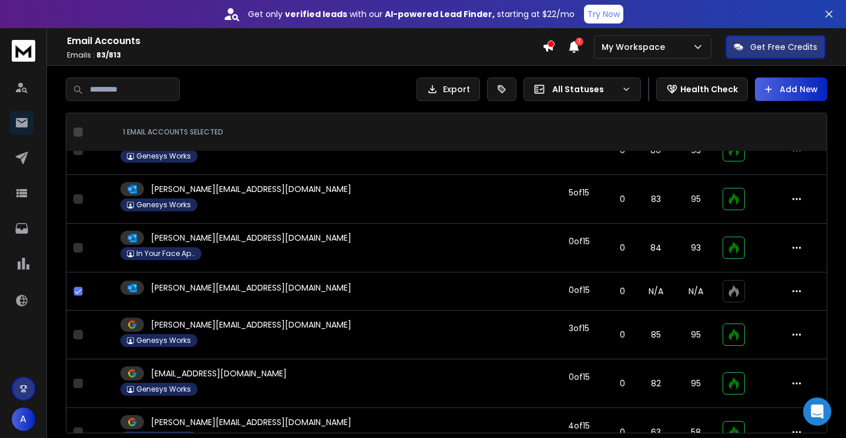
click at [592, 88] on p "All Statuses" at bounding box center [584, 89] width 65 height 12
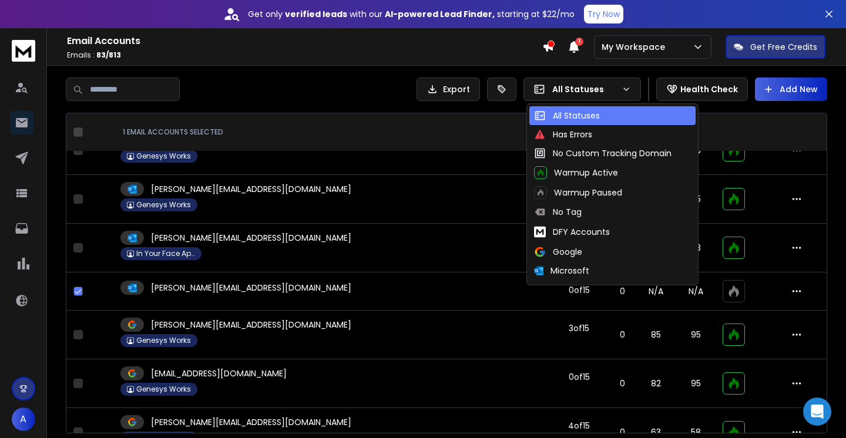
click at [592, 86] on p "All Statuses" at bounding box center [584, 89] width 65 height 12
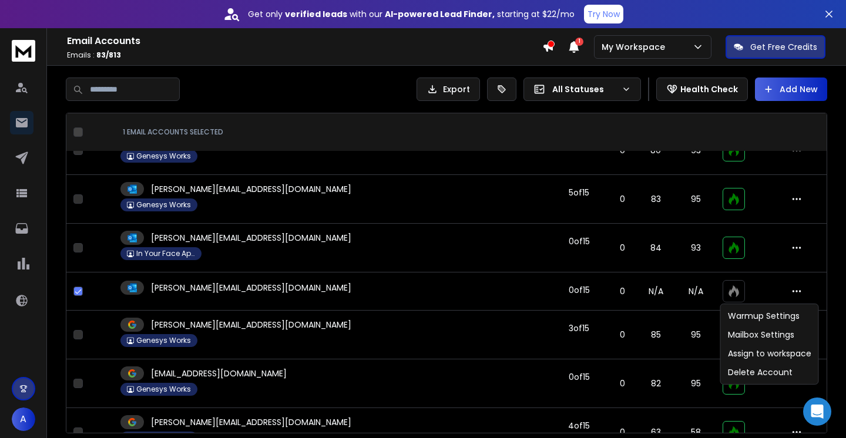
click at [792, 291] on icon at bounding box center [796, 291] width 9 height 2
click at [742, 356] on div "Assign to workspace" at bounding box center [769, 353] width 93 height 19
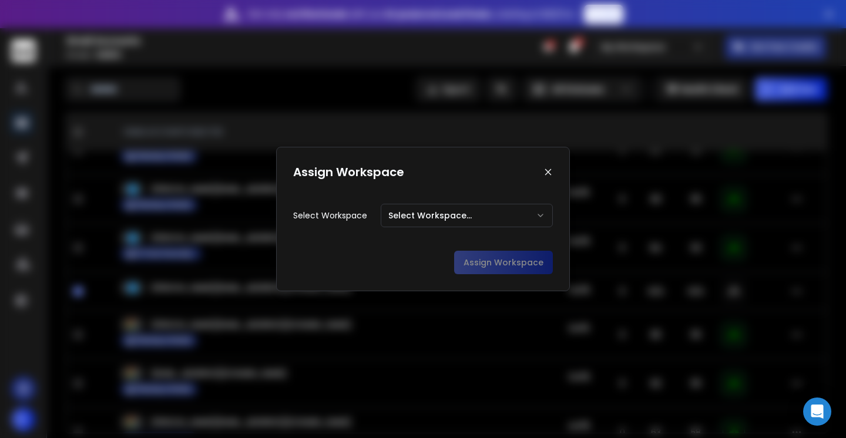
click at [452, 216] on button "Select Workspace..." at bounding box center [467, 216] width 172 height 24
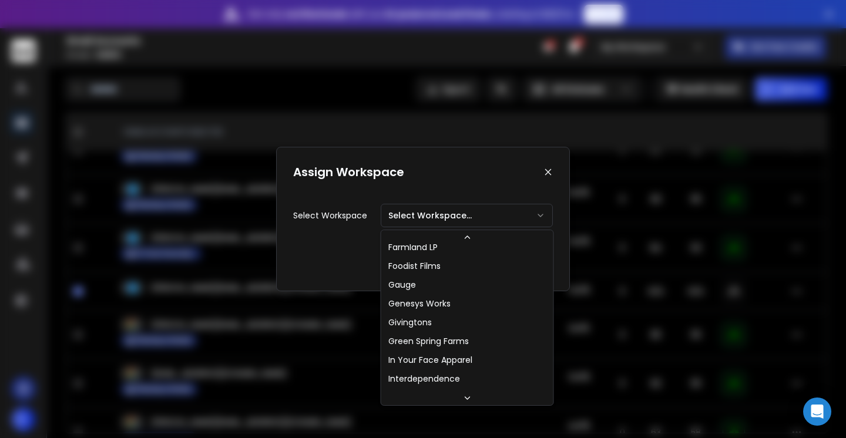
scroll to position [381, 0]
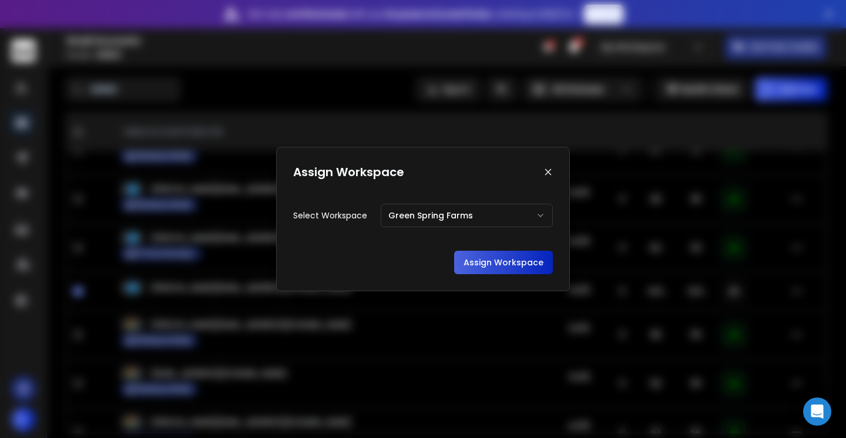
click at [512, 267] on button "Assign Workspace" at bounding box center [503, 263] width 99 height 24
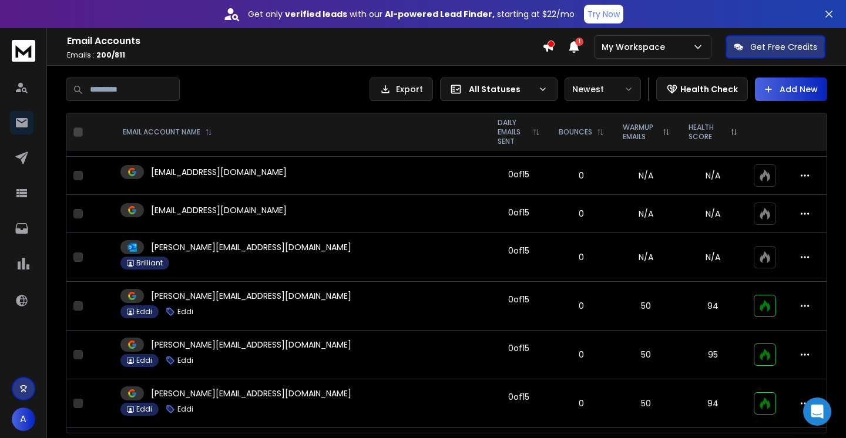
scroll to position [0, 0]
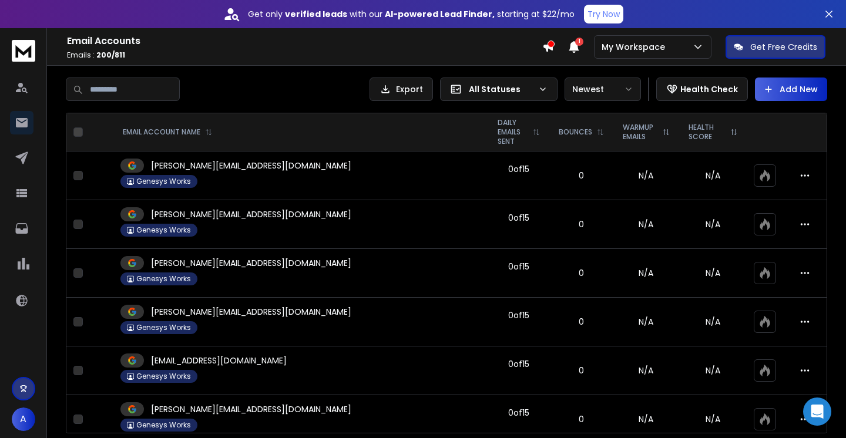
click at [125, 90] on input at bounding box center [123, 90] width 114 height 24
type input "******"
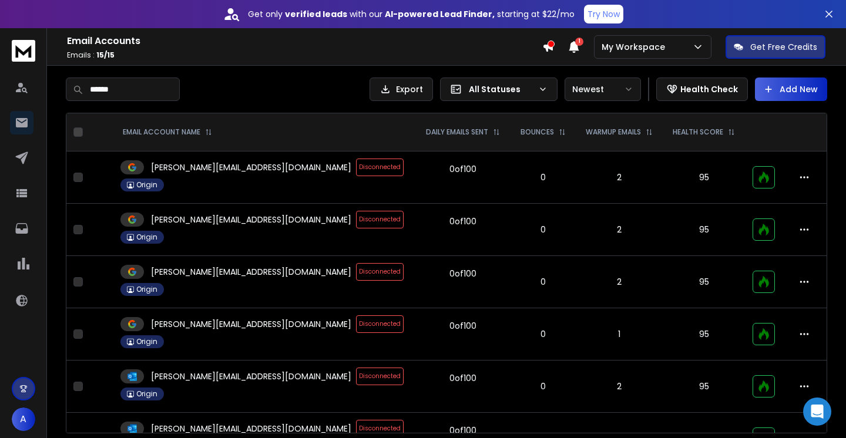
click at [78, 176] on button "button" at bounding box center [77, 177] width 9 height 9
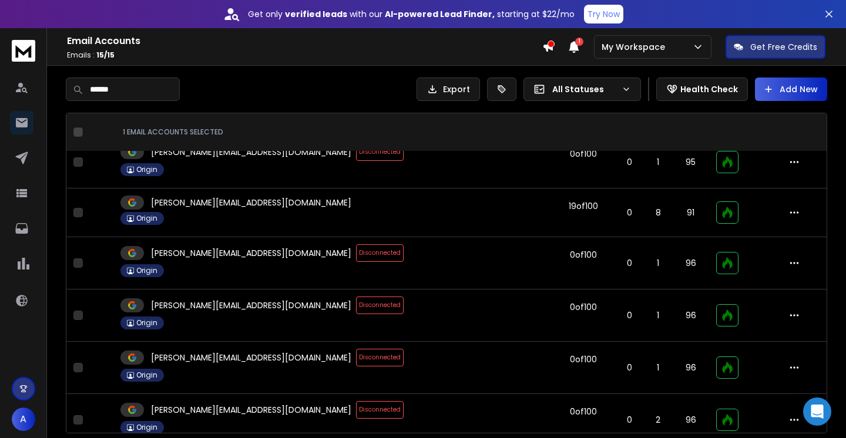
scroll to position [508, 0]
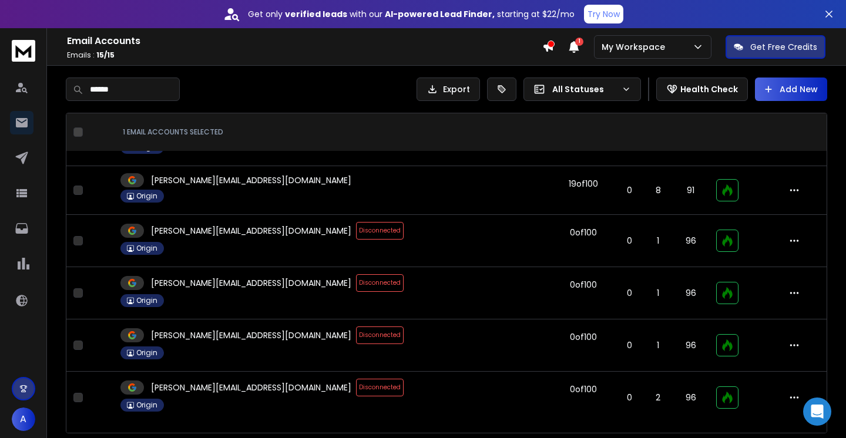
type button "on"
click at [81, 400] on button "button" at bounding box center [77, 397] width 9 height 9
type button "on"
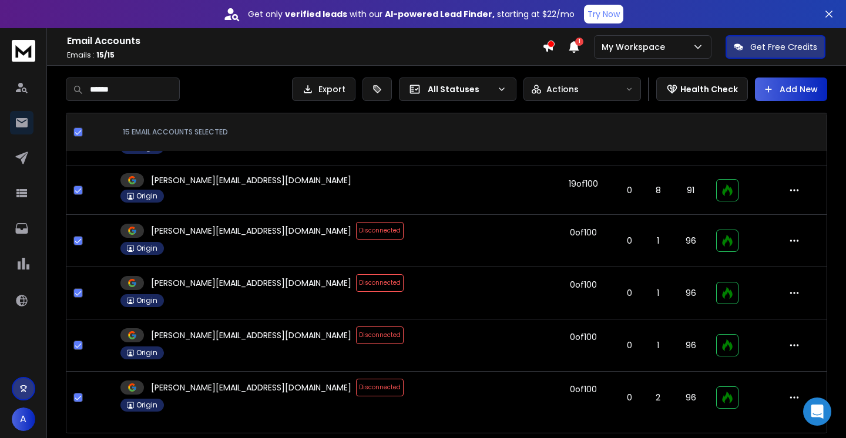
scroll to position [0, 0]
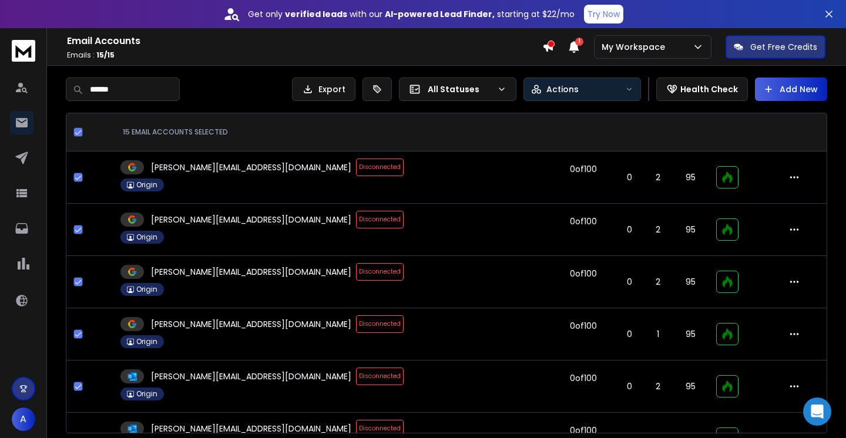
click at [607, 89] on div "Actions" at bounding box center [575, 89] width 89 height 12
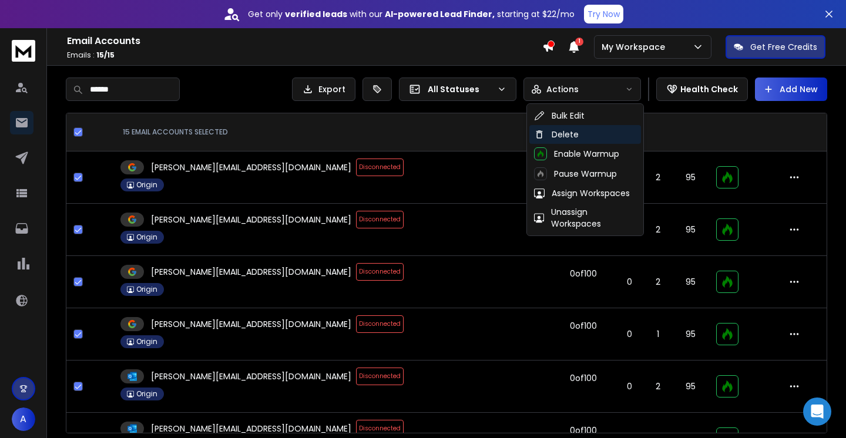
click at [565, 130] on div "Delete" at bounding box center [556, 135] width 45 height 12
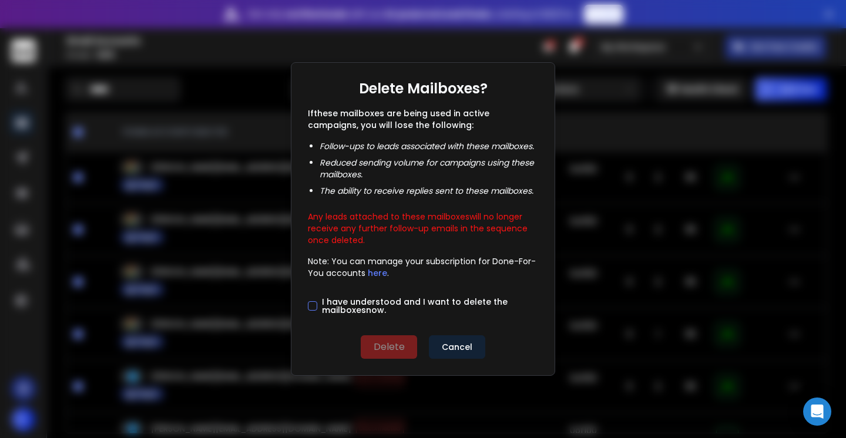
click at [313, 306] on button "I have understood and I want to delete the mailbox es now." at bounding box center [312, 305] width 9 height 9
click at [387, 352] on button "Delete" at bounding box center [389, 348] width 56 height 24
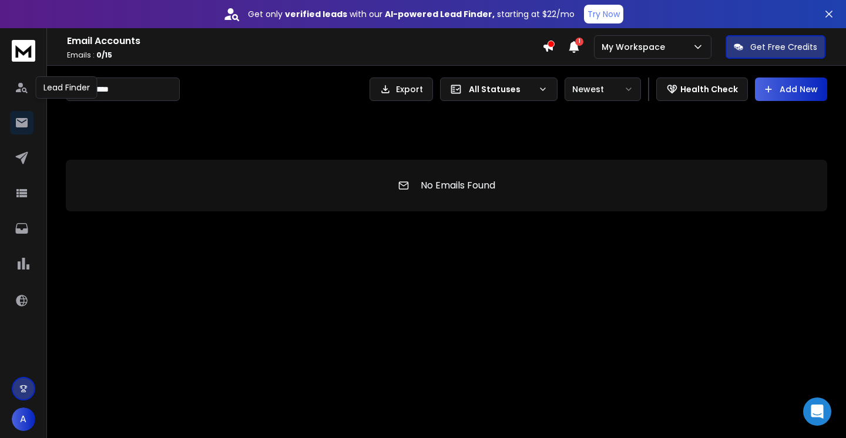
drag, startPoint x: 124, startPoint y: 90, endPoint x: 4, endPoint y: 82, distance: 120.2
click at [6, 82] on div "A Email Accounts Emails : 0 / 15 1 My Workspace Get Free Credits ****** Export …" at bounding box center [423, 125] width 846 height 195
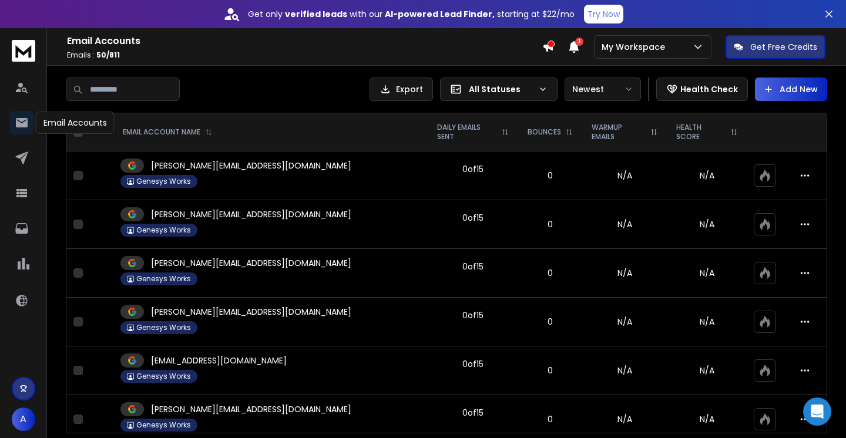
click at [28, 115] on link at bounding box center [22, 123] width 24 height 24
